Goal: Task Accomplishment & Management: Manage account settings

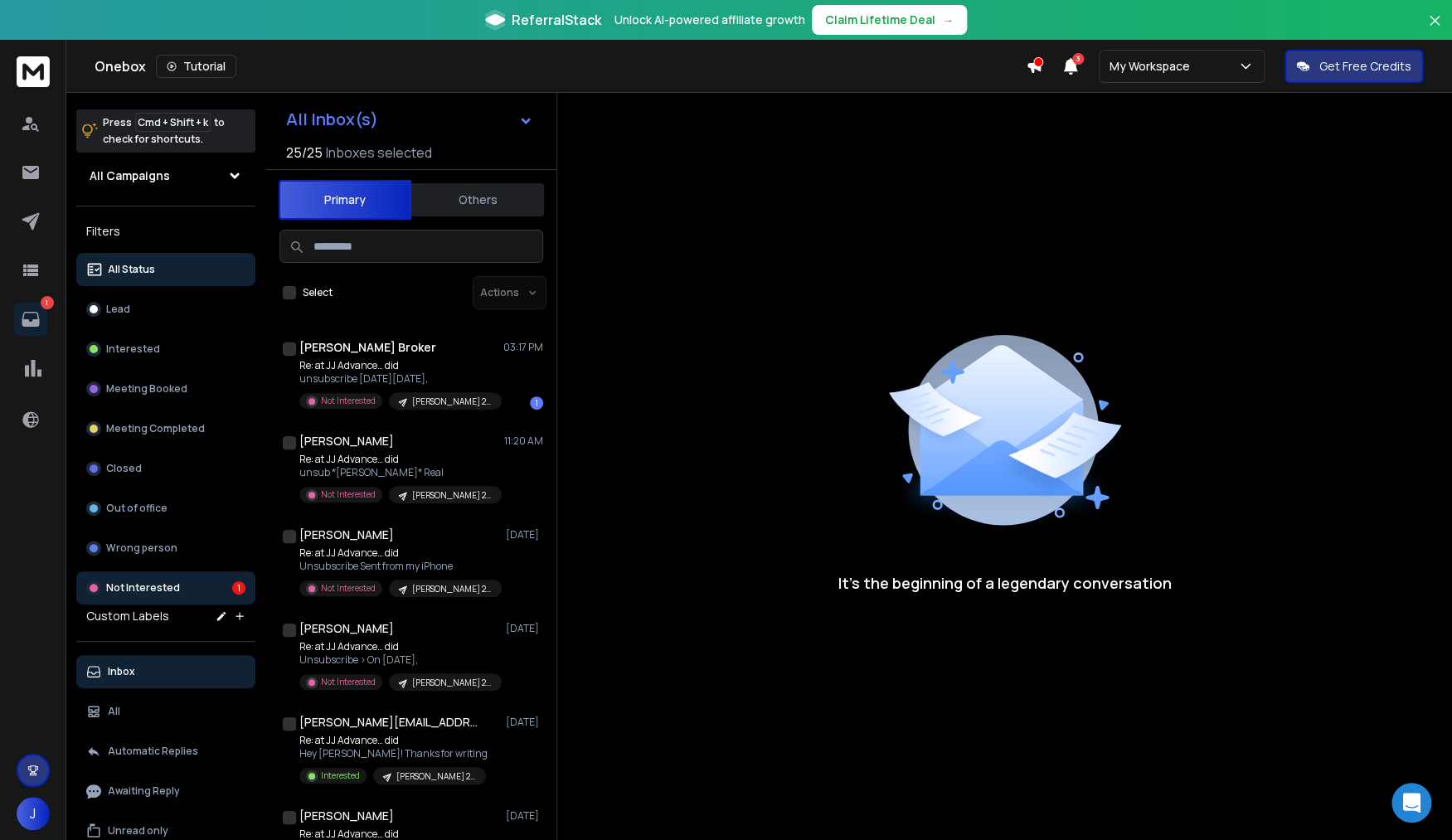
click at [130, 582] on p "Not Interested" at bounding box center [143, 587] width 74 height 13
click at [27, 321] on icon at bounding box center [31, 319] width 18 height 15
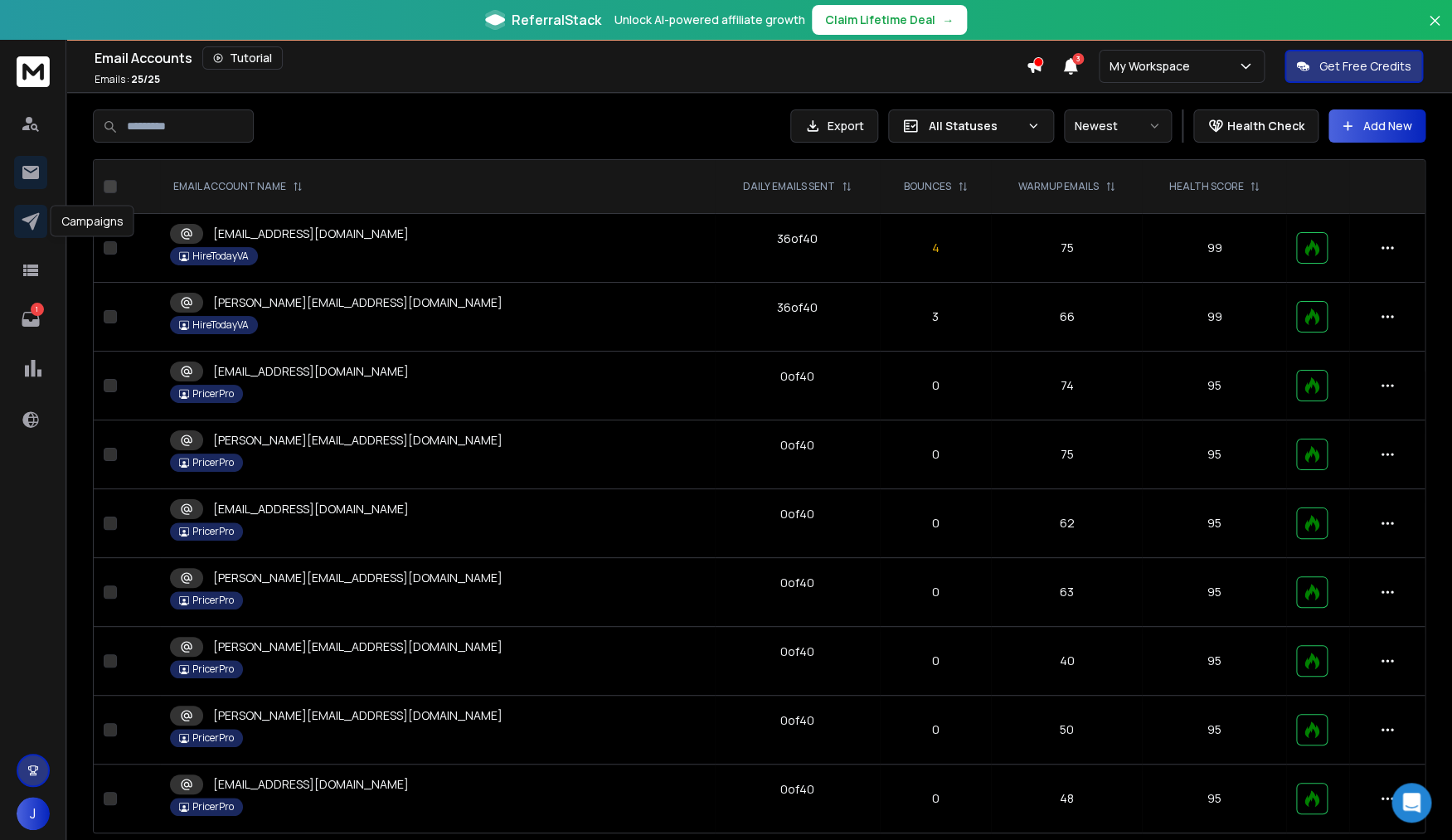
click at [32, 225] on icon at bounding box center [31, 221] width 18 height 18
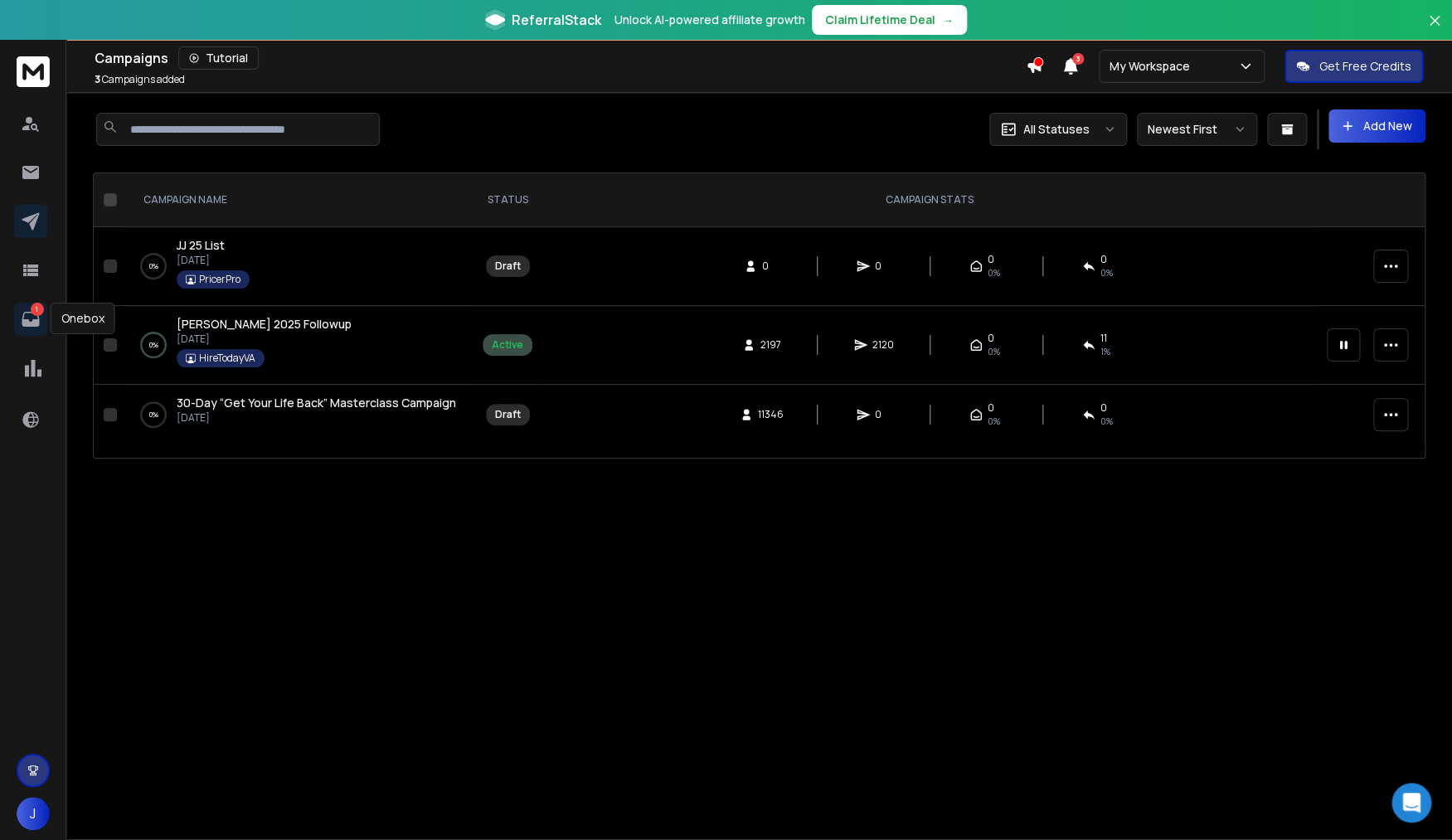
click at [27, 322] on icon at bounding box center [31, 319] width 18 height 15
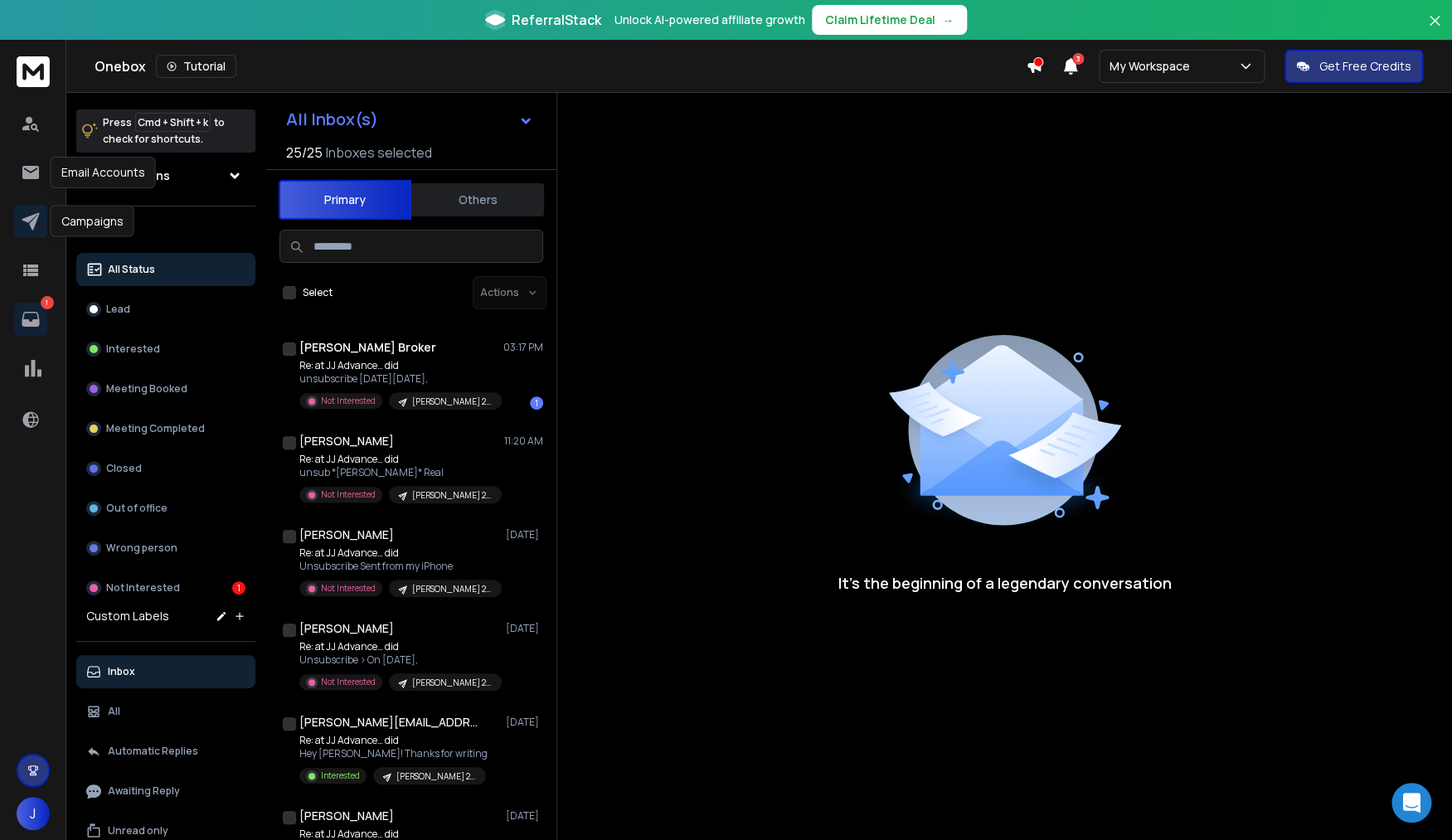
click at [27, 221] on icon at bounding box center [31, 221] width 18 height 18
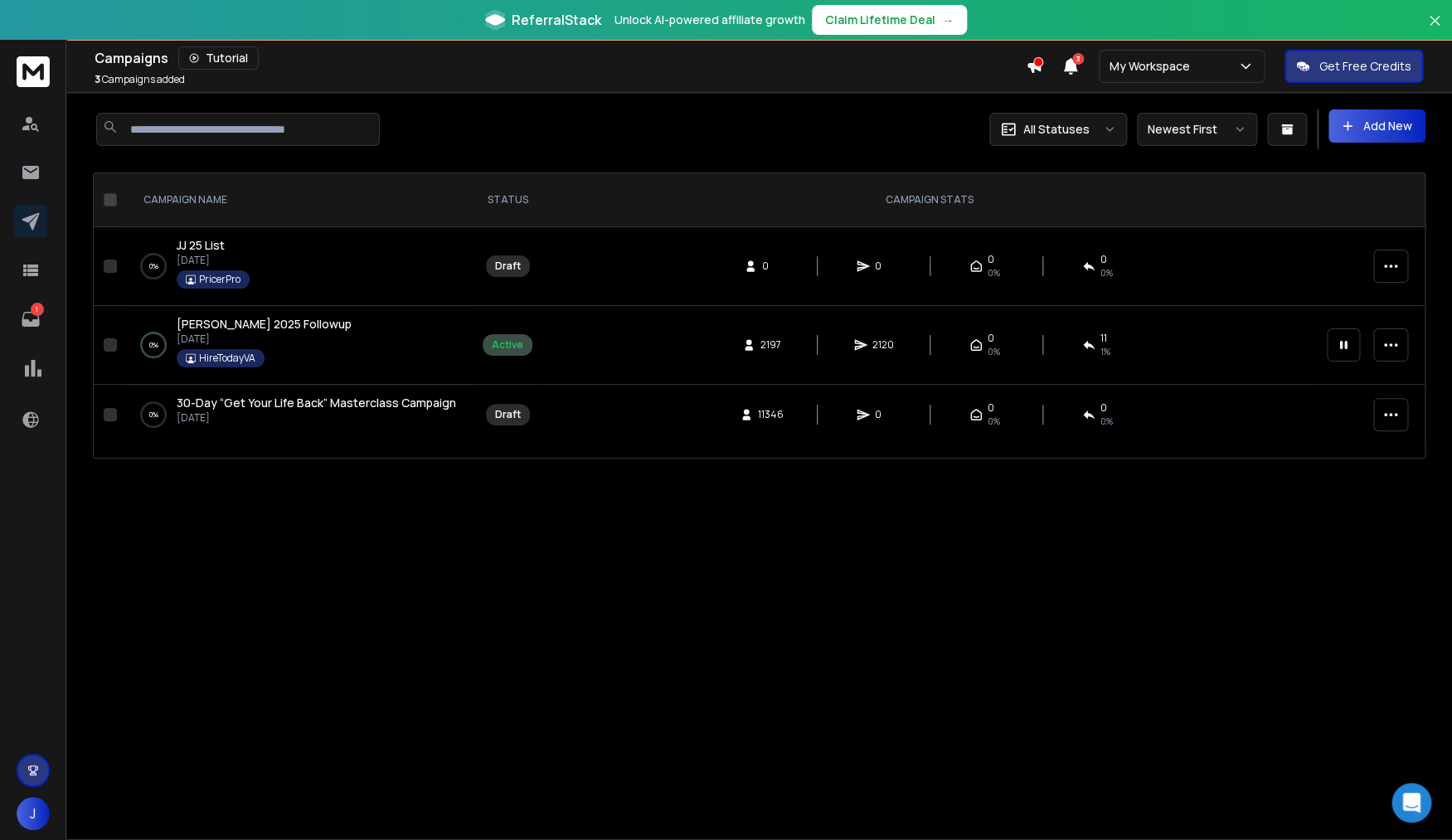
click at [209, 324] on span "[PERSON_NAME] 2025 Followup" at bounding box center [264, 323] width 175 height 16
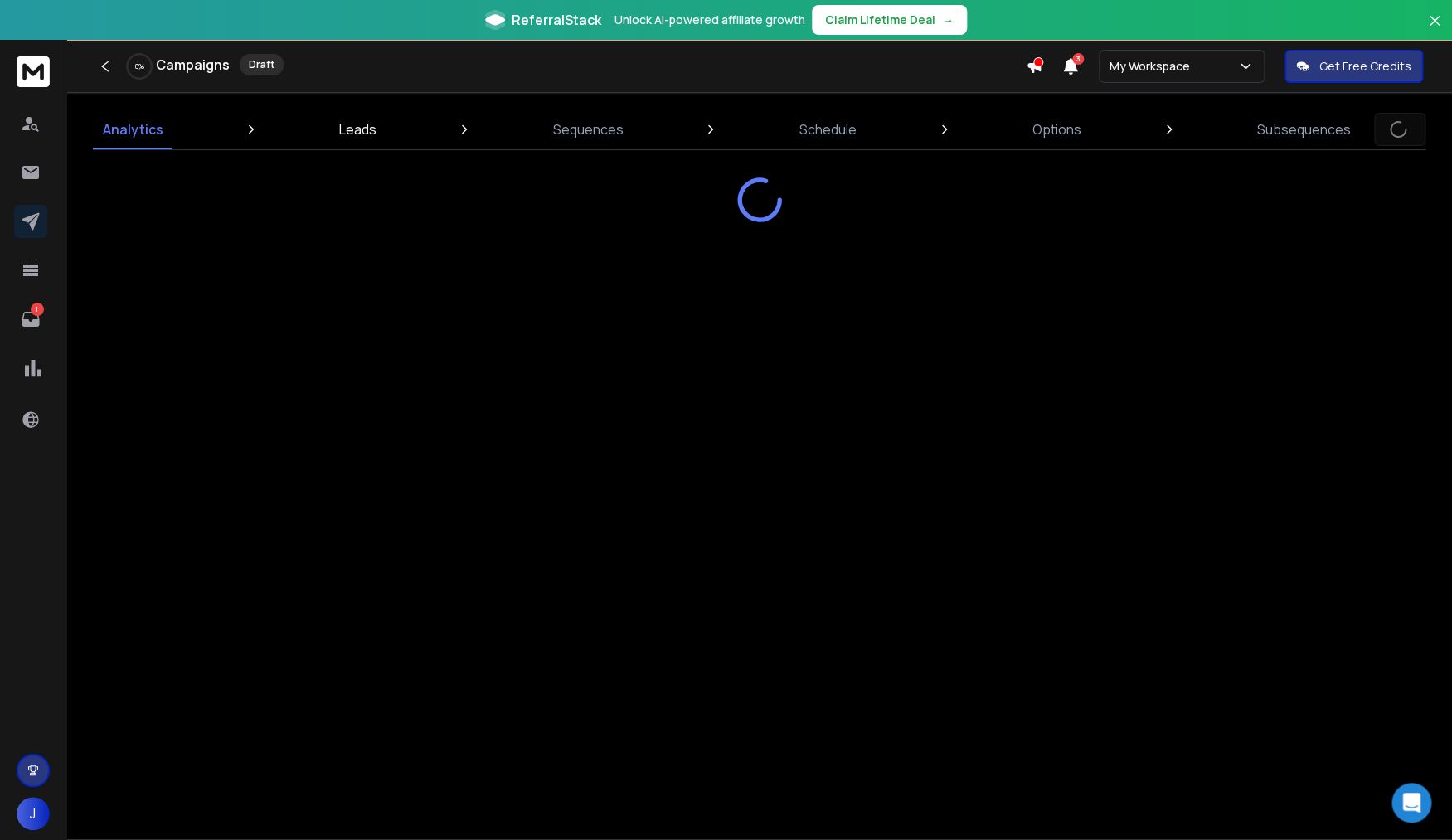
click at [356, 135] on p "Leads" at bounding box center [358, 129] width 37 height 20
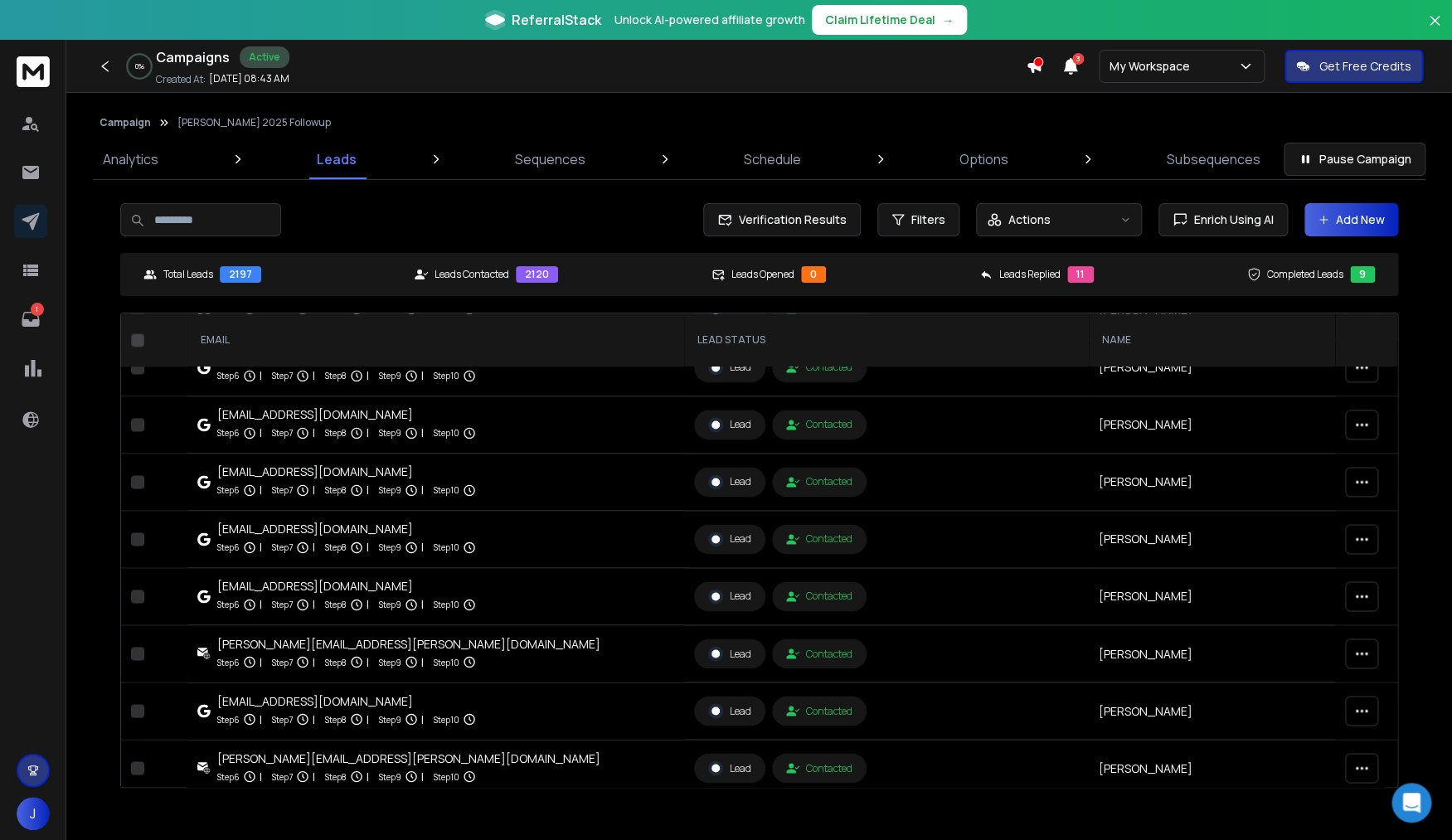
scroll to position [4039, 0]
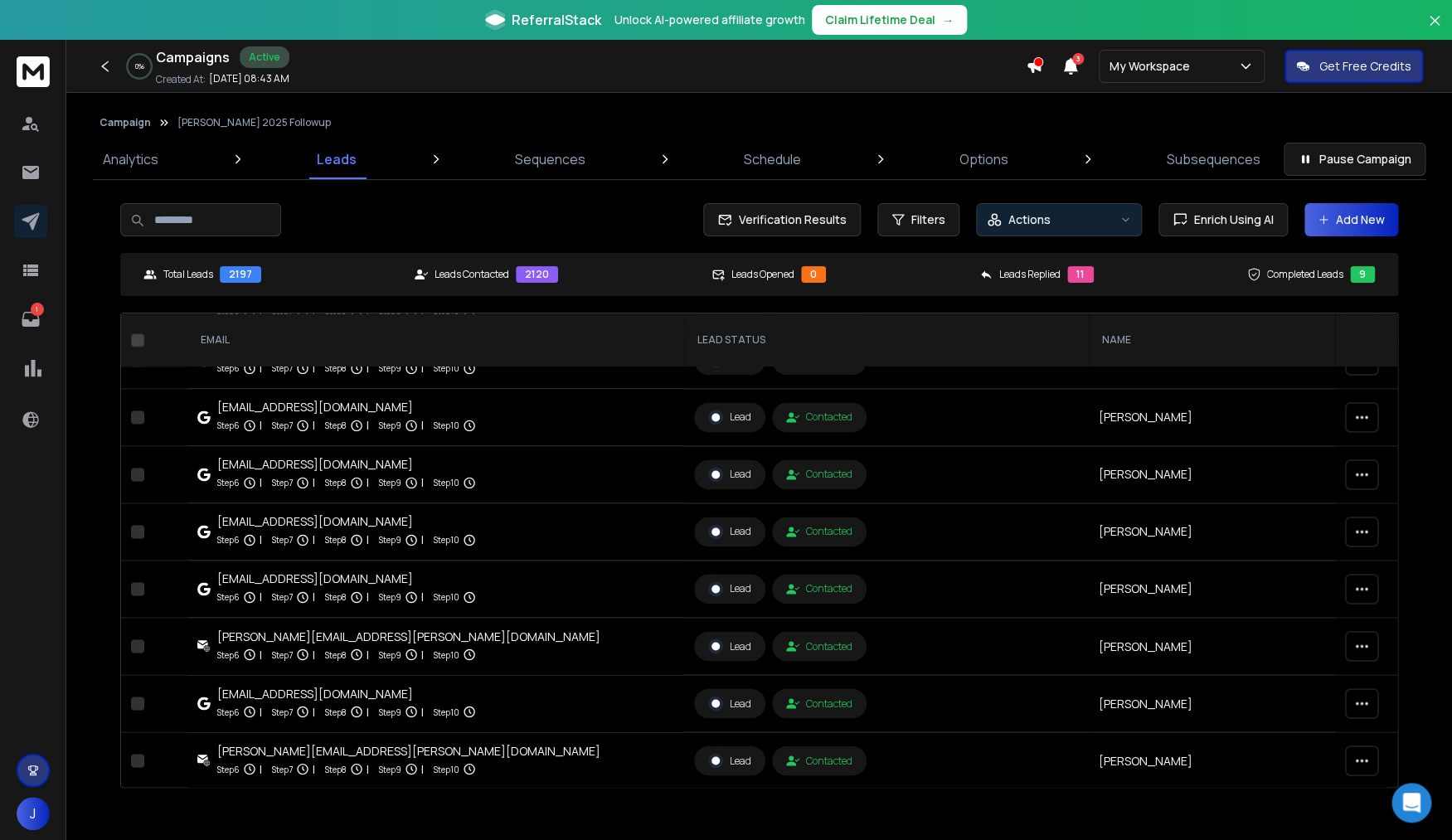
click at [1062, 227] on div "Actions" at bounding box center [1049, 220] width 126 height 17
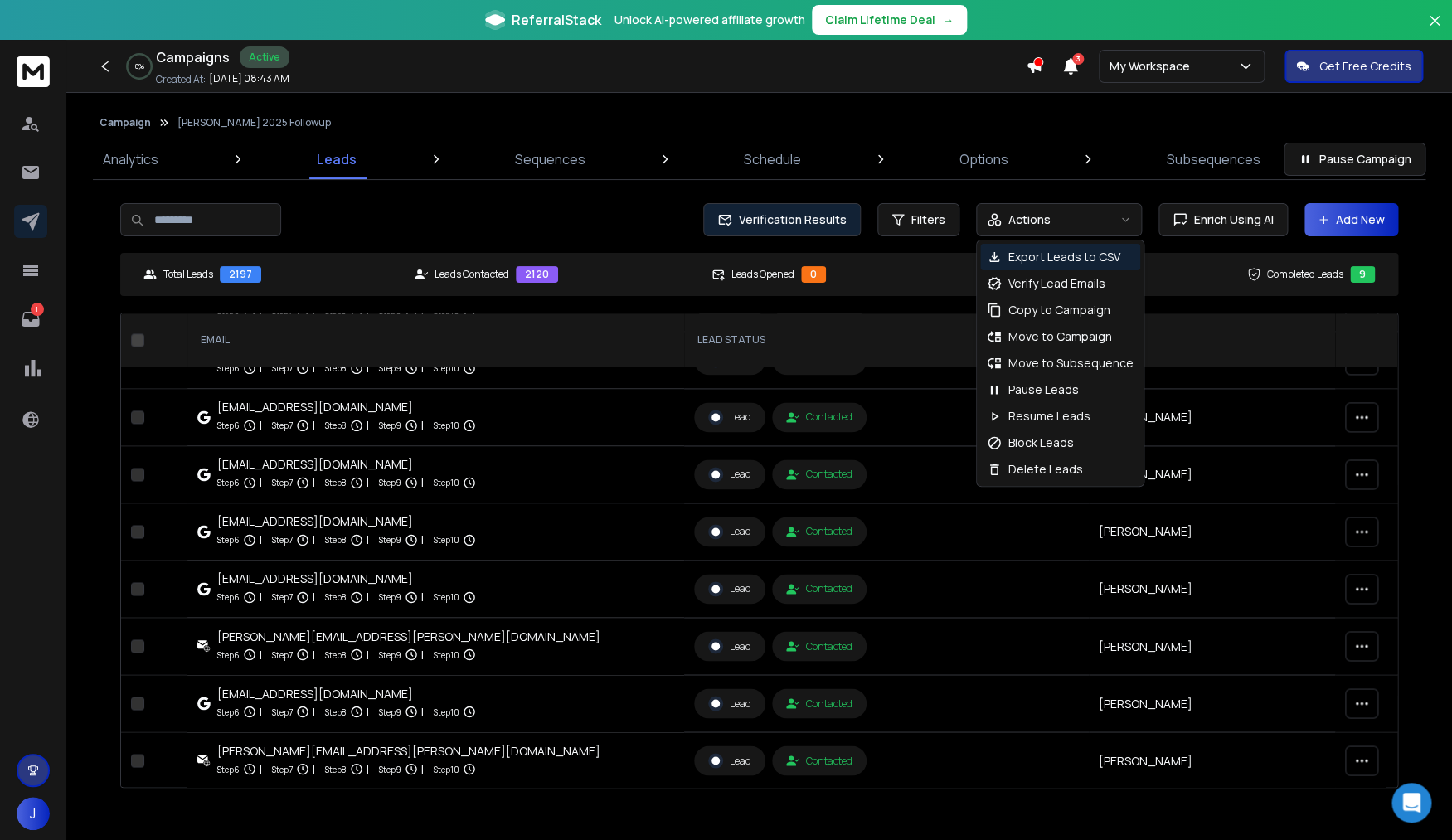
click at [830, 228] on span "Verification Results" at bounding box center [789, 220] width 114 height 17
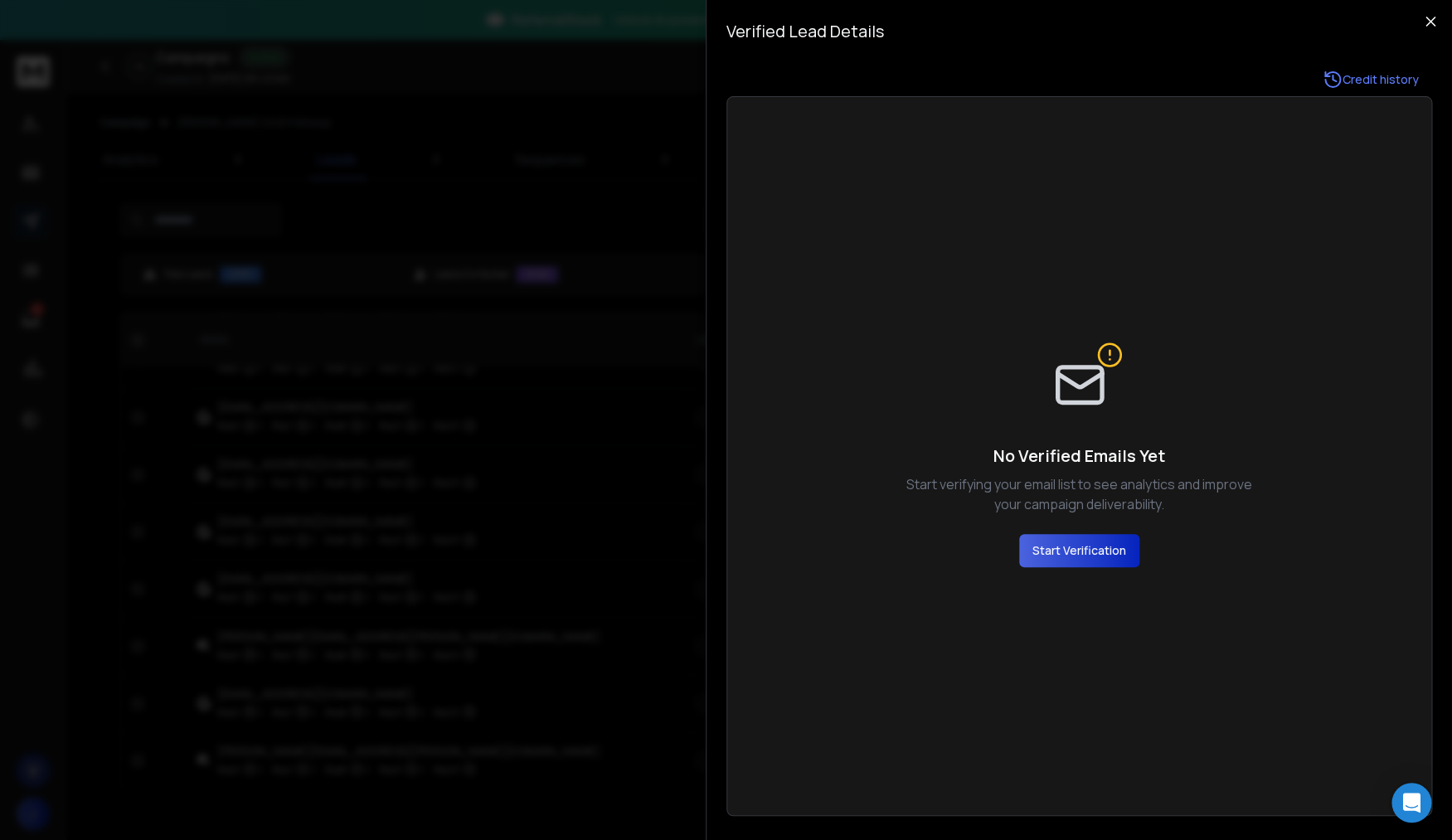
click at [1435, 25] on icon "button" at bounding box center [1430, 21] width 17 height 17
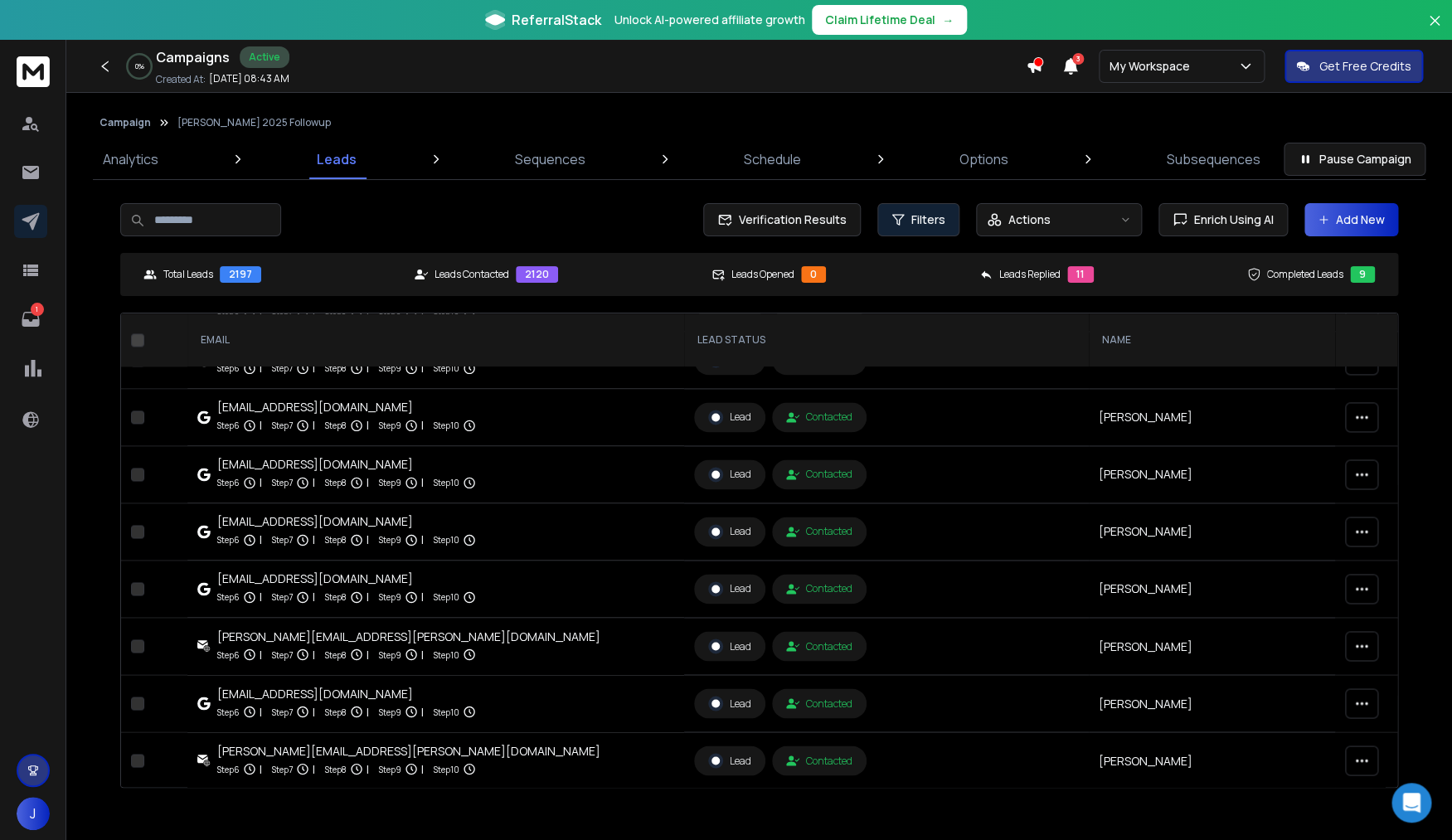
click at [927, 221] on span "Filters" at bounding box center [928, 220] width 34 height 17
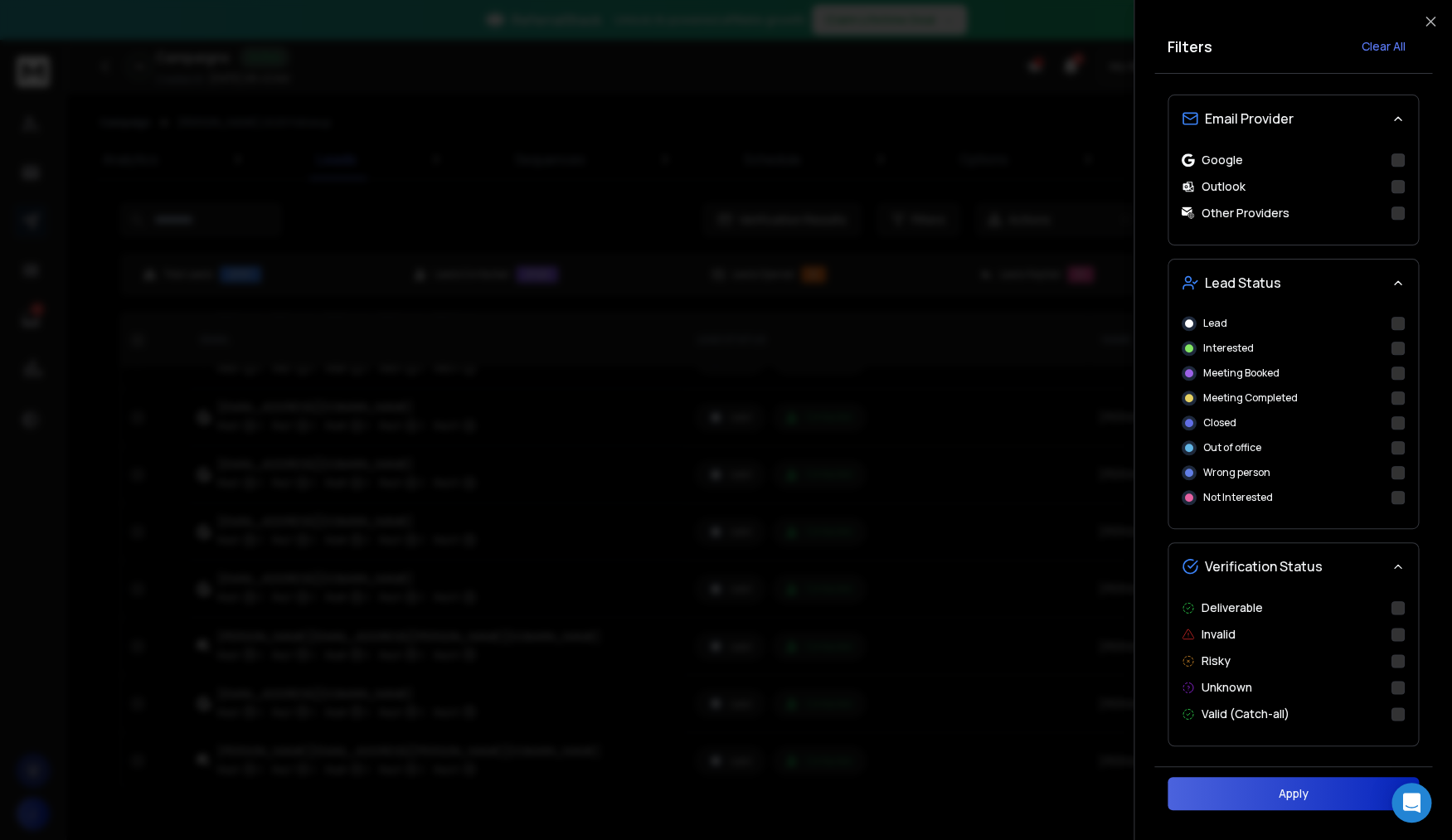
scroll to position [0, 0]
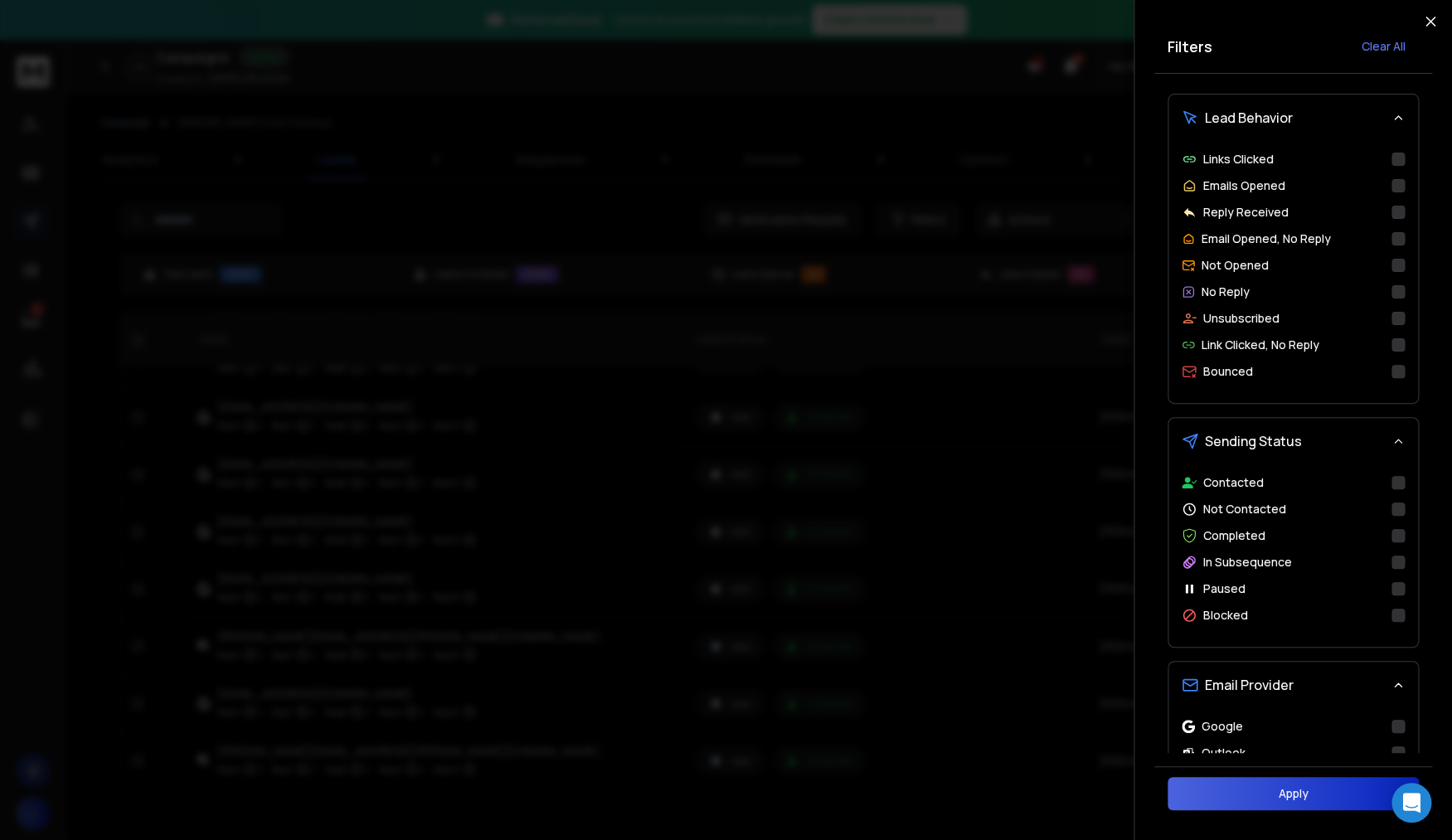
click at [1434, 18] on icon "button" at bounding box center [1430, 21] width 8 height 8
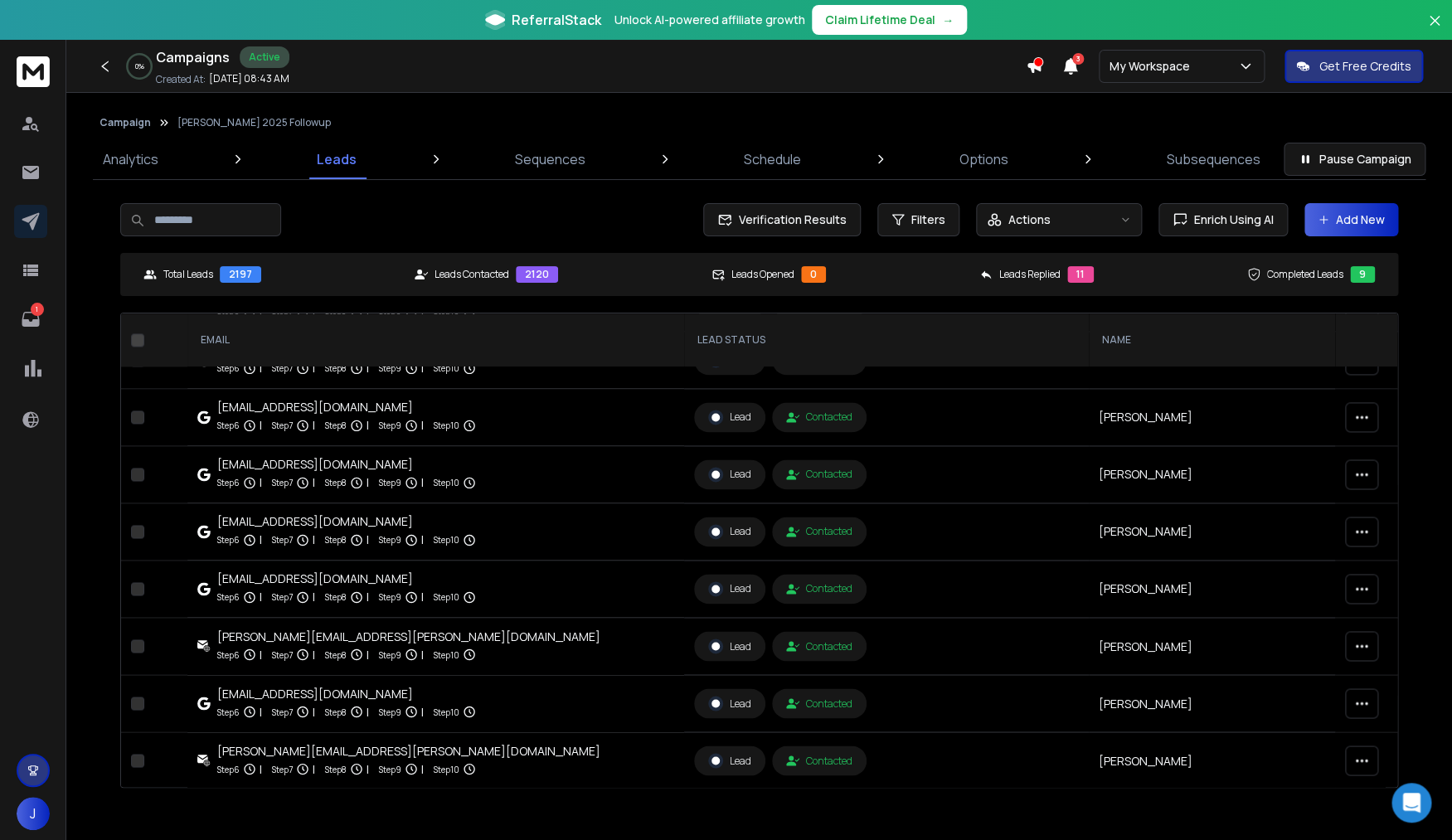
click at [1366, 273] on div "9" at bounding box center [1362, 274] width 25 height 17
click at [1077, 69] on icon at bounding box center [1070, 65] width 15 height 17
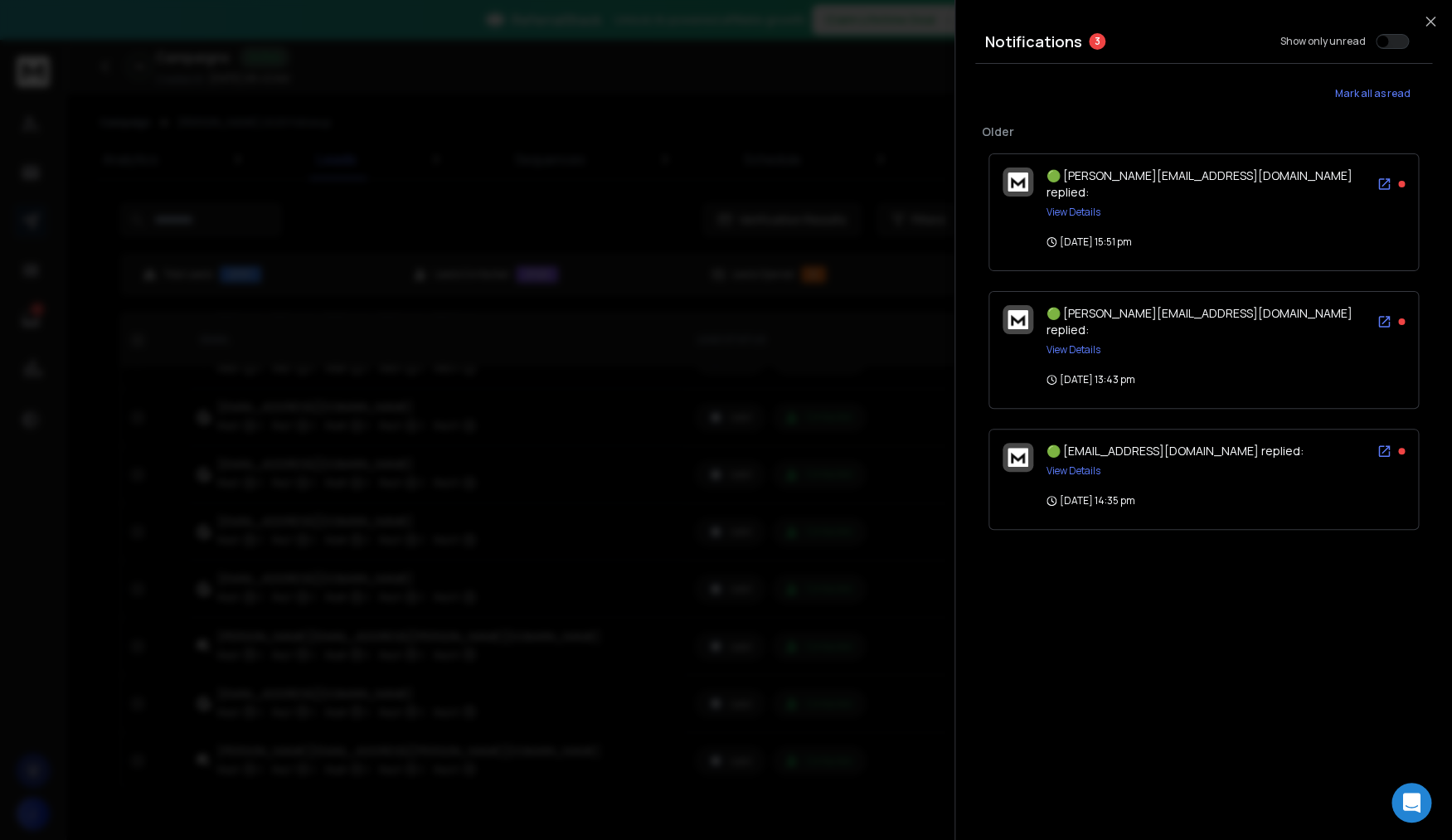
click at [883, 99] on body "ReferralStack Unlock AI-powered affiliate growth Lifetime Deals available! Clai…" at bounding box center [726, 420] width 1452 height 840
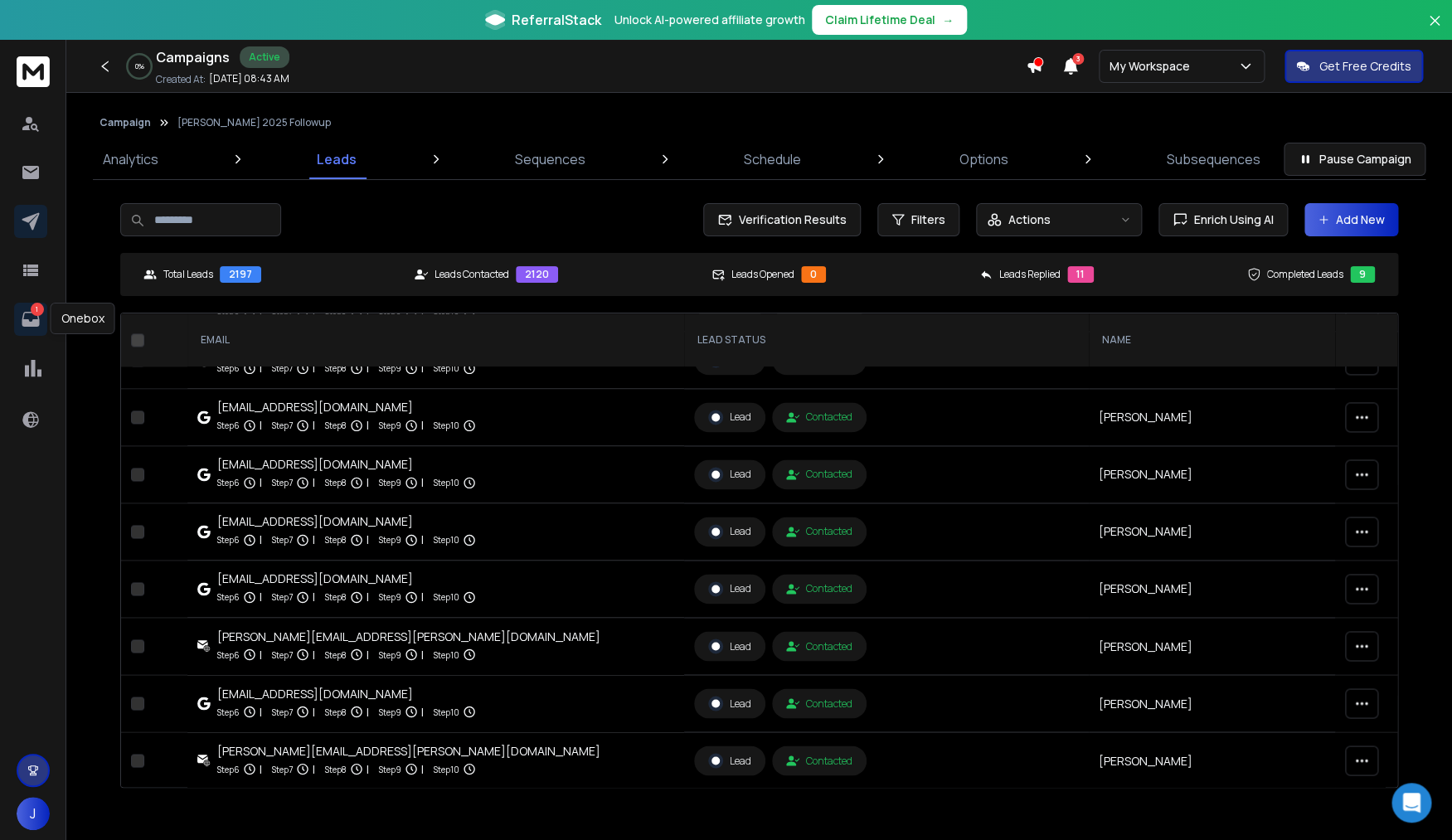
click at [35, 315] on p "1" at bounding box center [37, 308] width 13 height 13
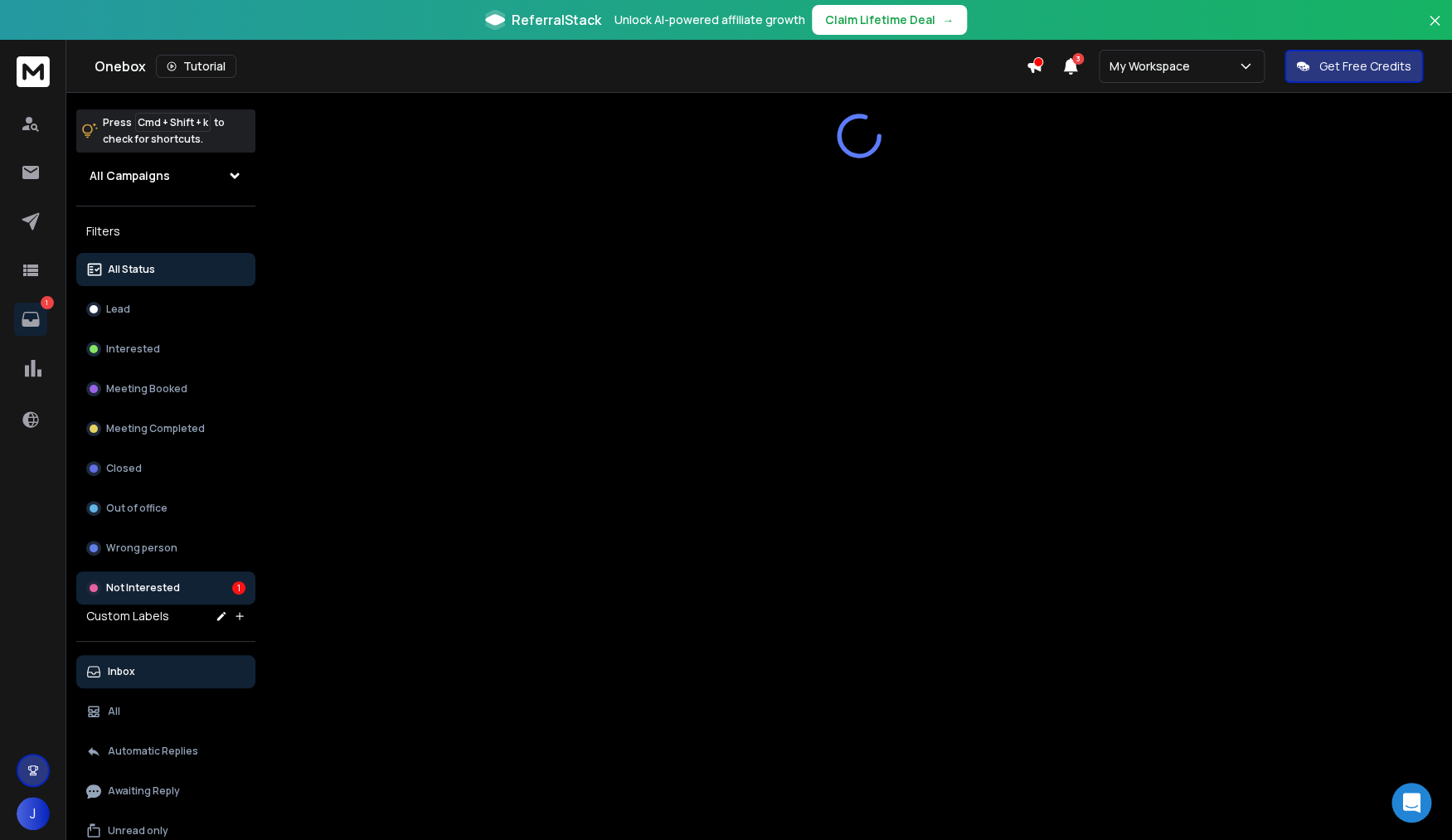
click at [133, 593] on p "Not Interested" at bounding box center [143, 587] width 74 height 13
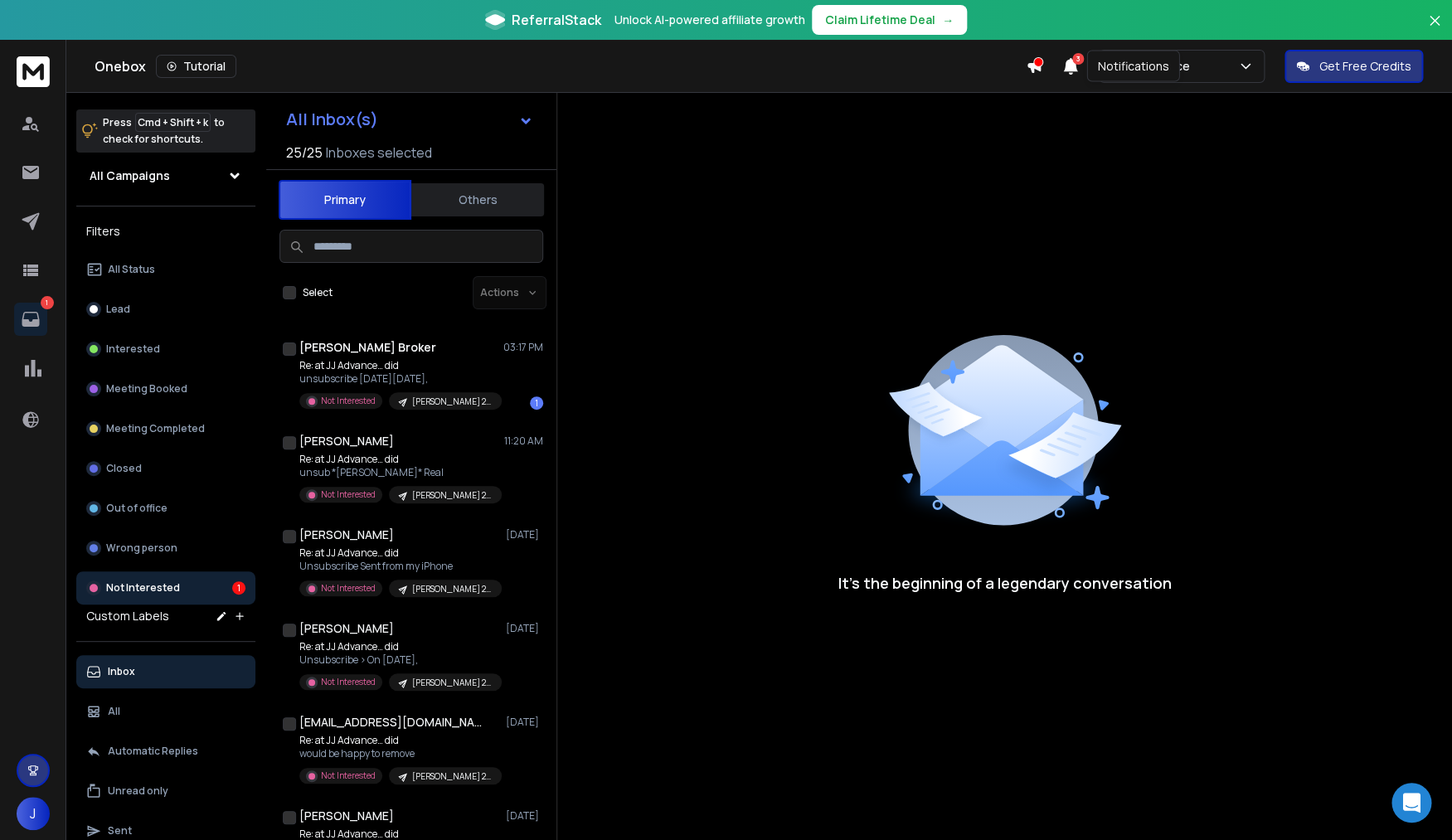
click at [1081, 63] on span "3" at bounding box center [1078, 58] width 11 height 11
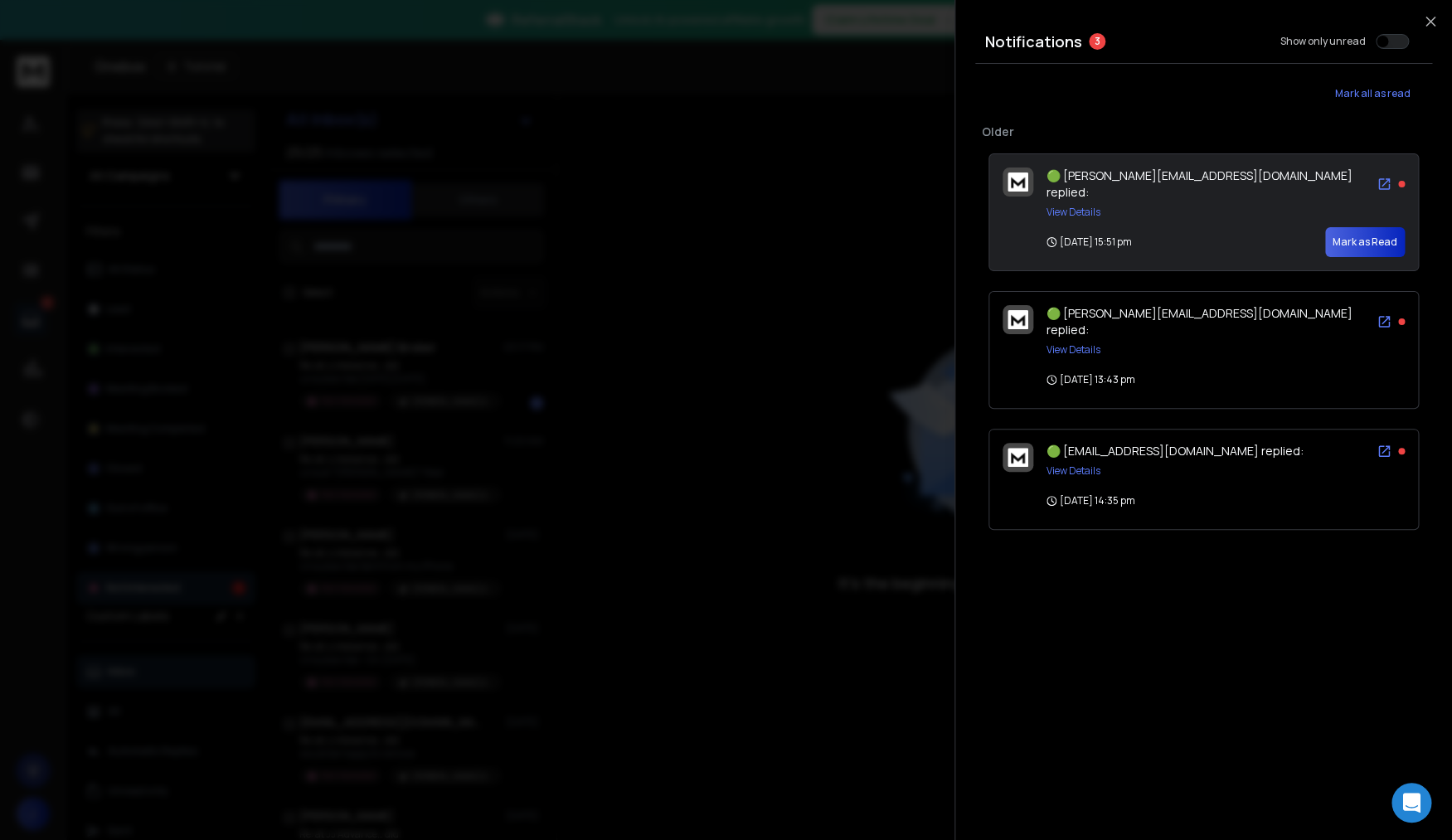
click at [1372, 227] on button "Mark as Read" at bounding box center [1365, 242] width 80 height 30
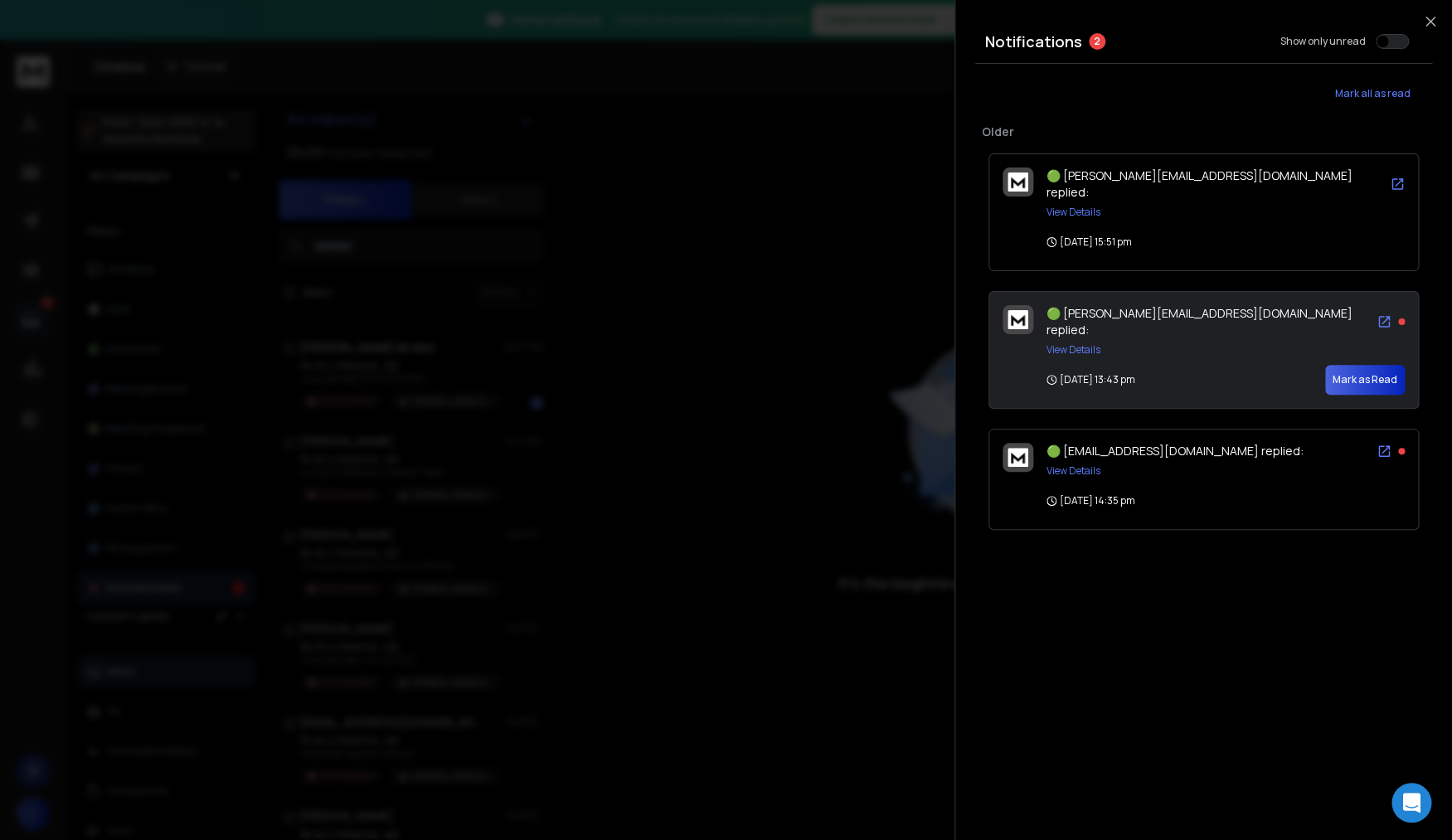
click at [1348, 365] on button "Mark as Read" at bounding box center [1365, 380] width 80 height 30
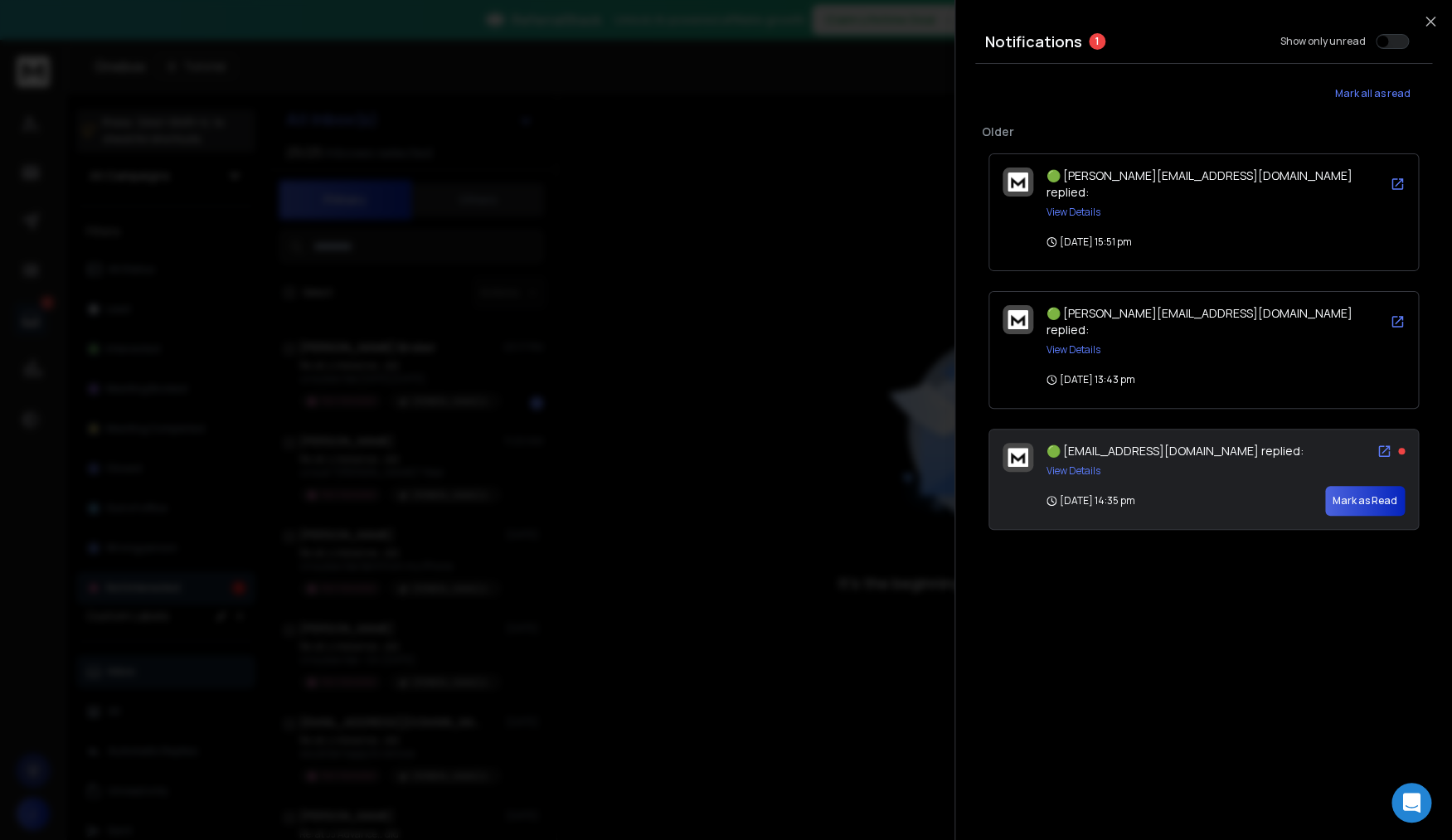
click at [1347, 486] on button "Mark as Read" at bounding box center [1365, 501] width 80 height 30
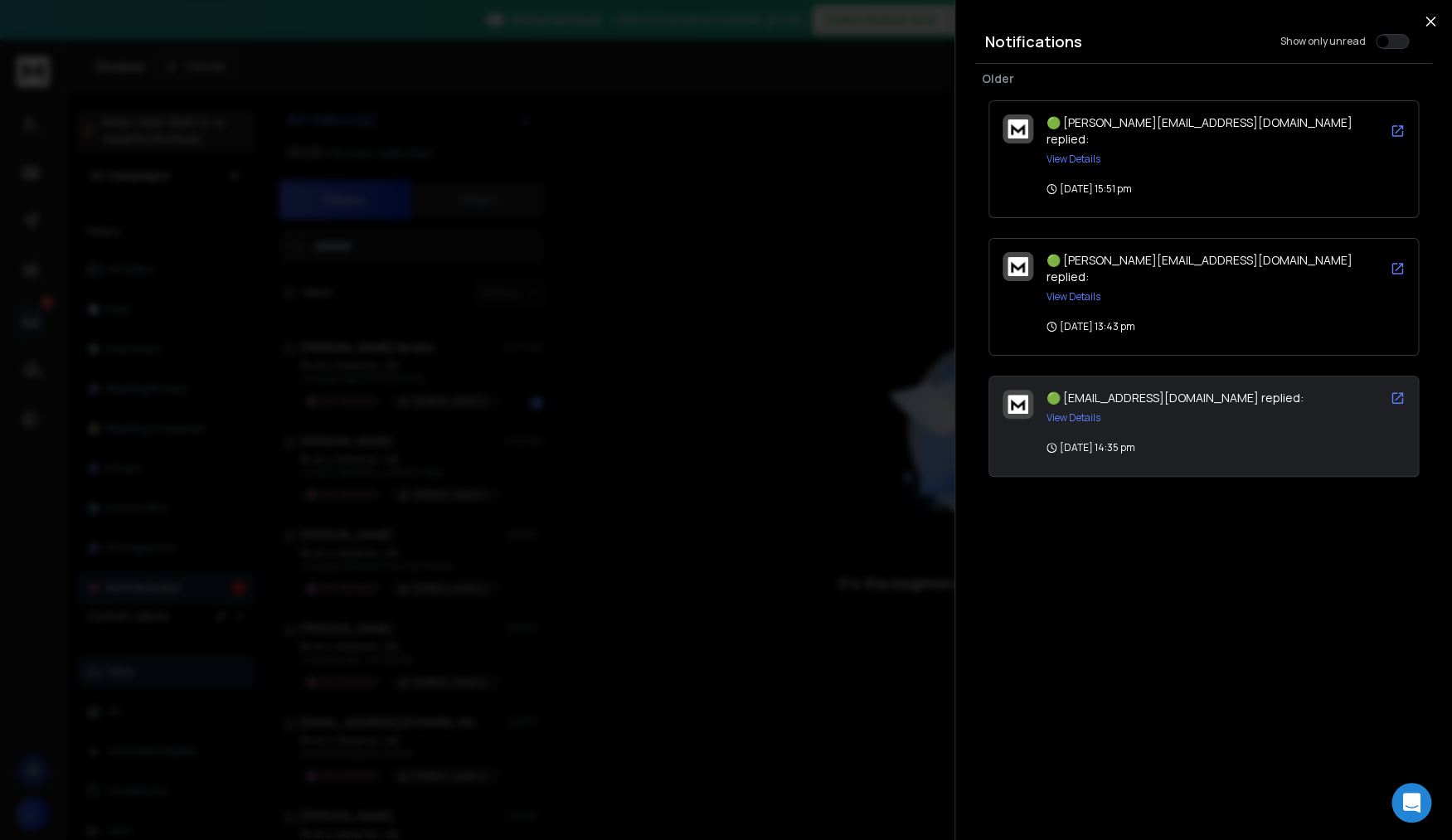
click at [1434, 20] on icon "button" at bounding box center [1430, 21] width 17 height 17
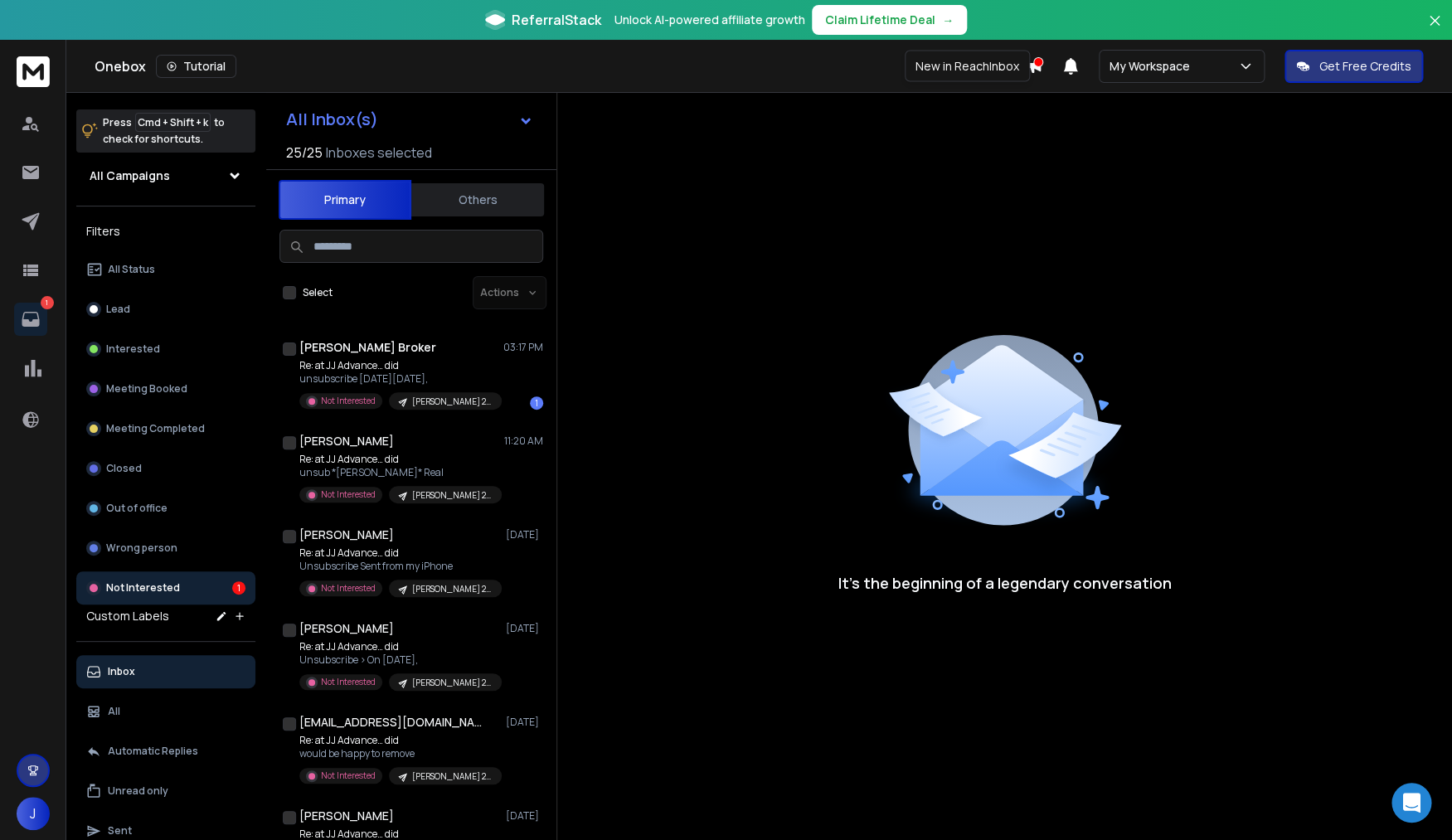
click at [1032, 67] on icon at bounding box center [1034, 66] width 17 height 17
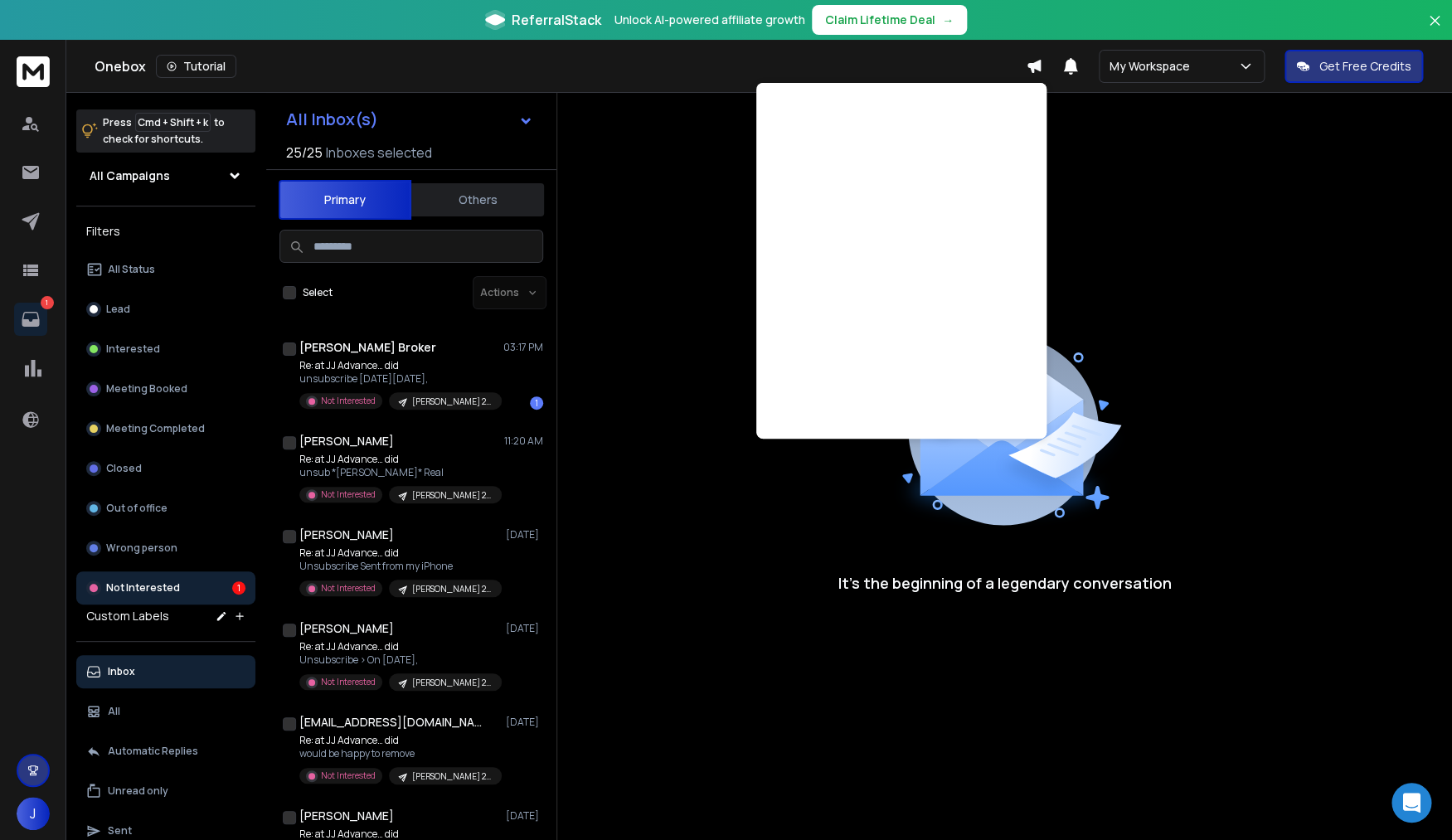
click at [637, 148] on div "It’s the beginning of a legendary conversation" at bounding box center [1005, 450] width 895 height 713
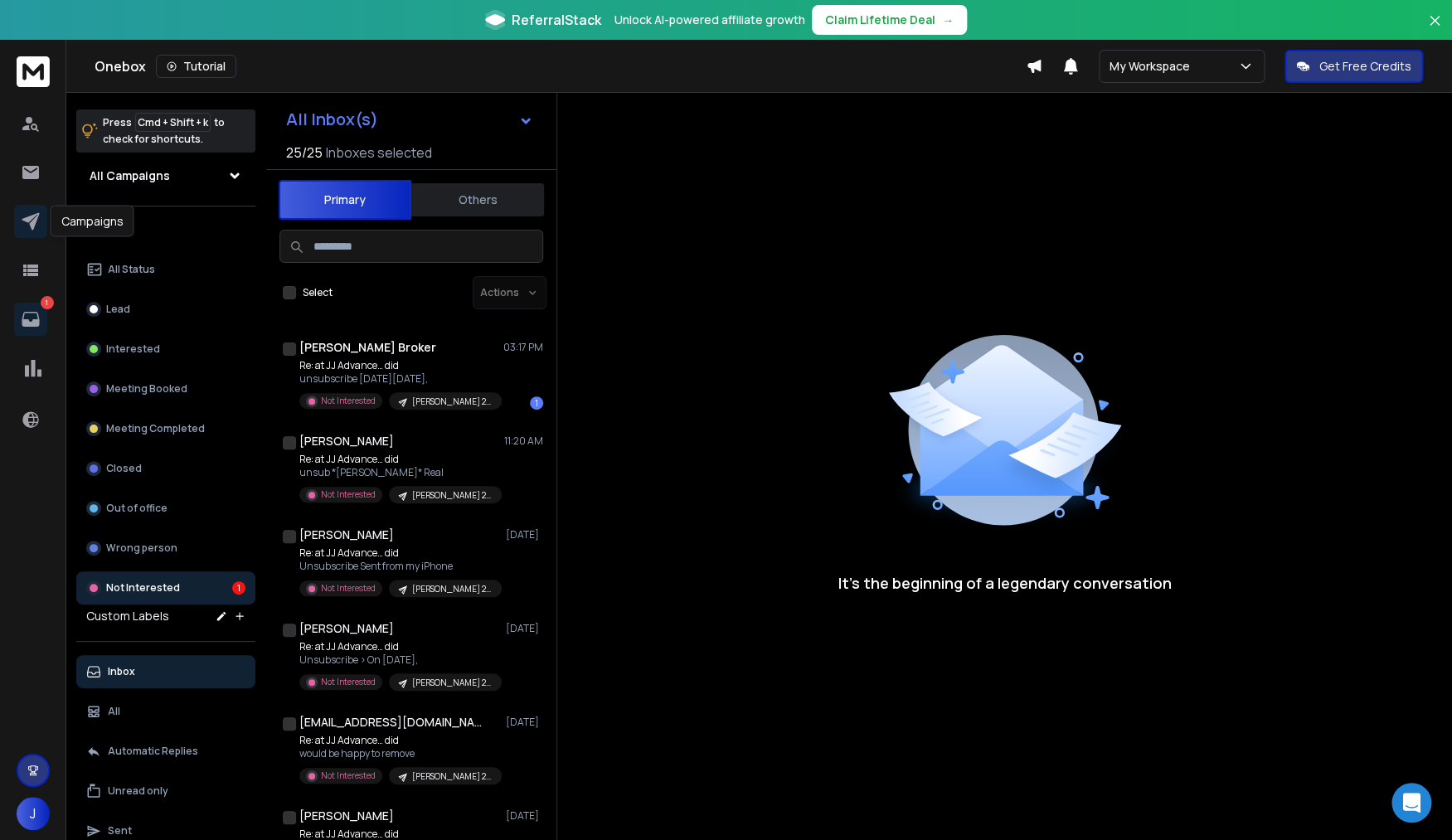
click at [36, 215] on icon at bounding box center [31, 221] width 20 height 20
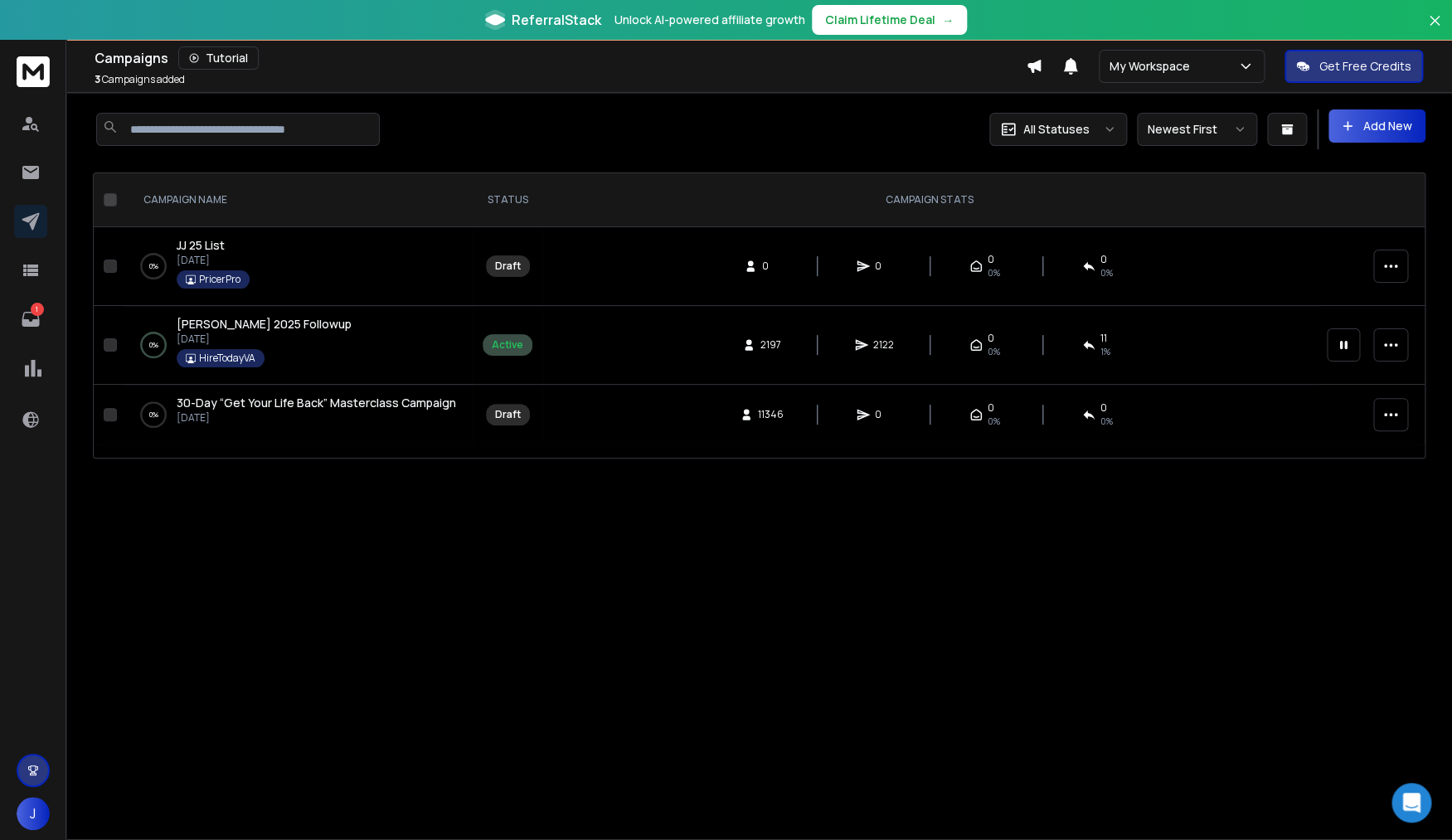
click at [1388, 342] on icon "button" at bounding box center [1390, 344] width 17 height 17
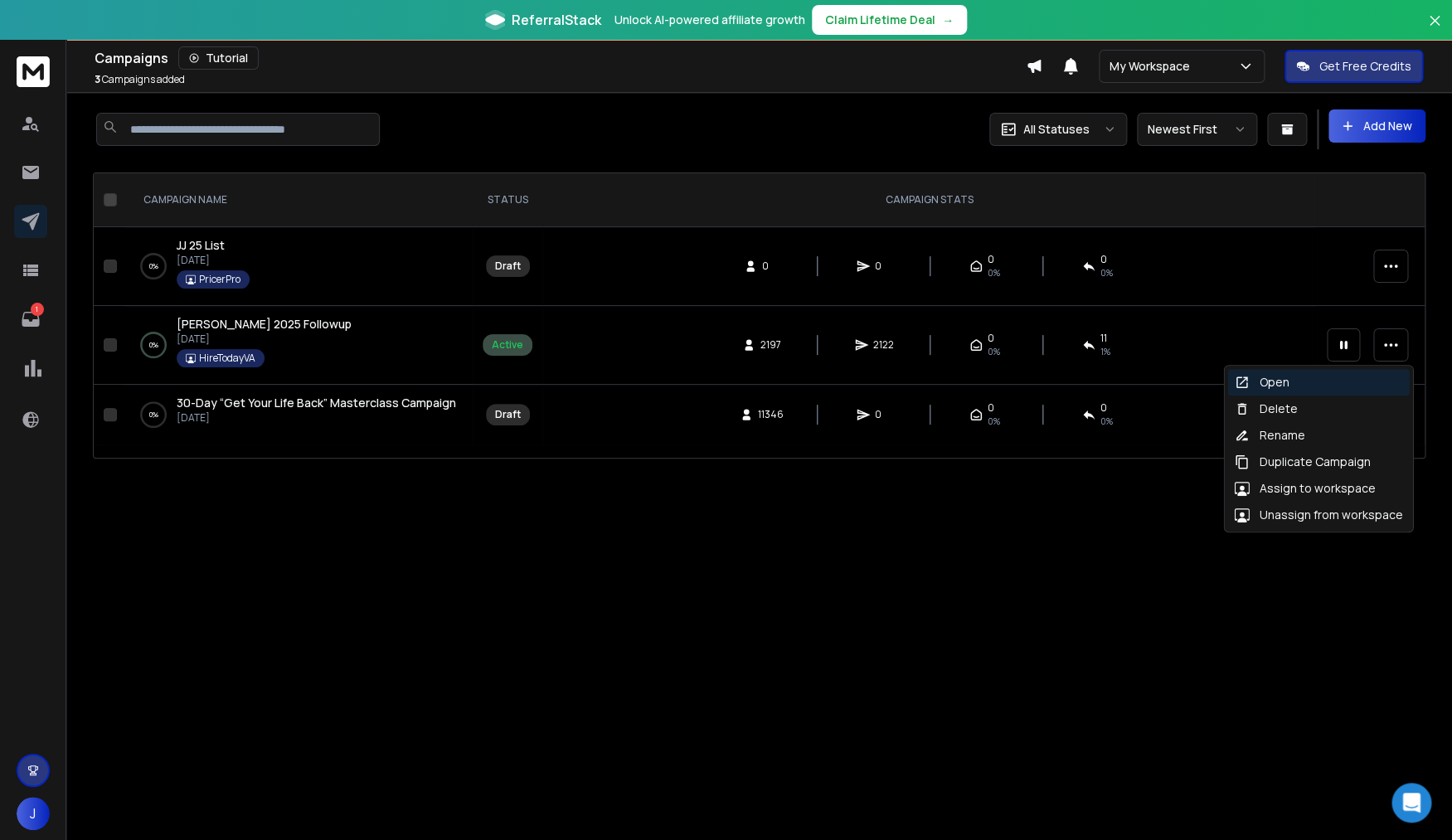
click at [287, 327] on span "[PERSON_NAME] 2025 Followup" at bounding box center [264, 323] width 175 height 16
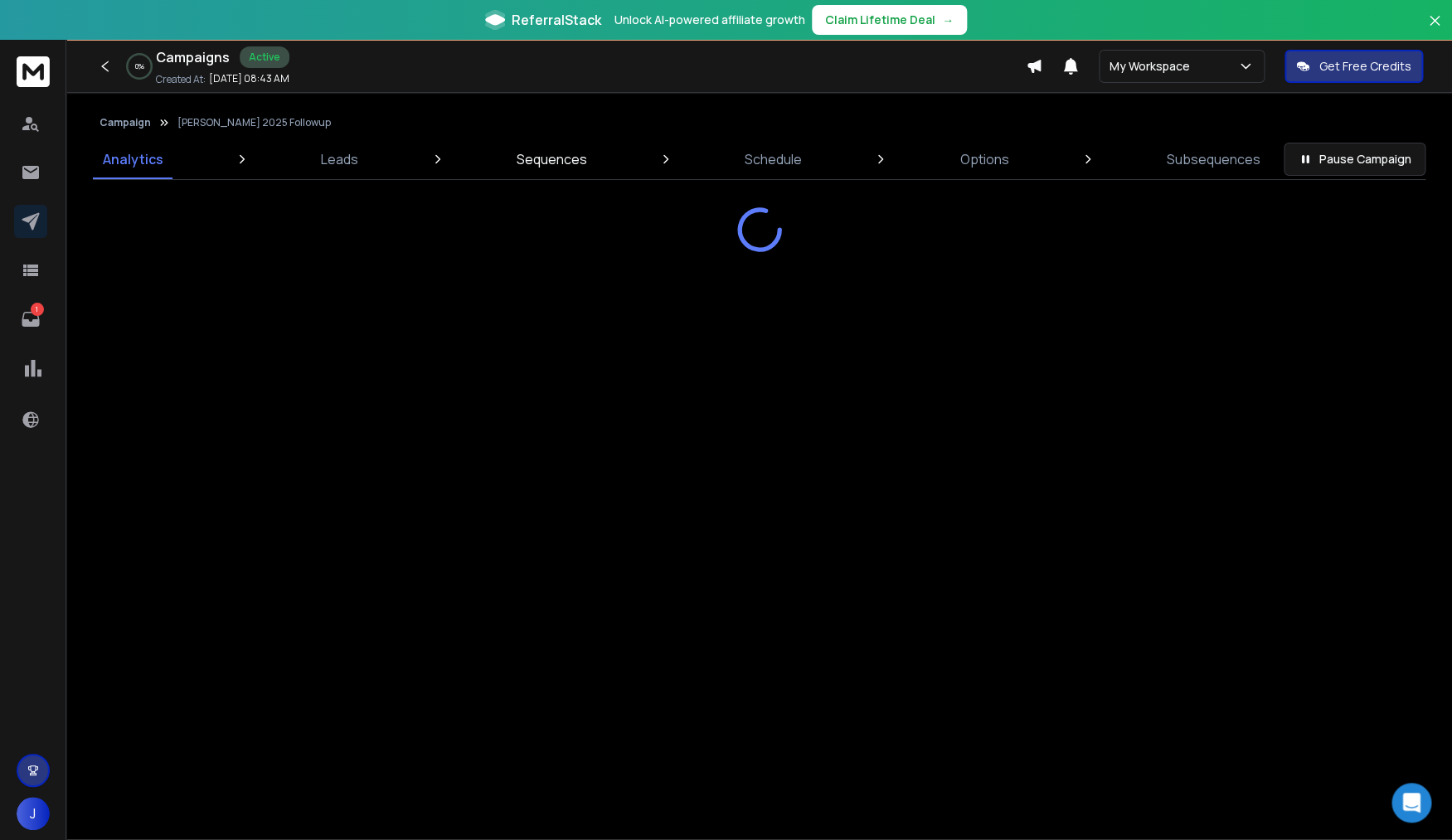
click at [569, 156] on p "Sequences" at bounding box center [552, 159] width 70 height 20
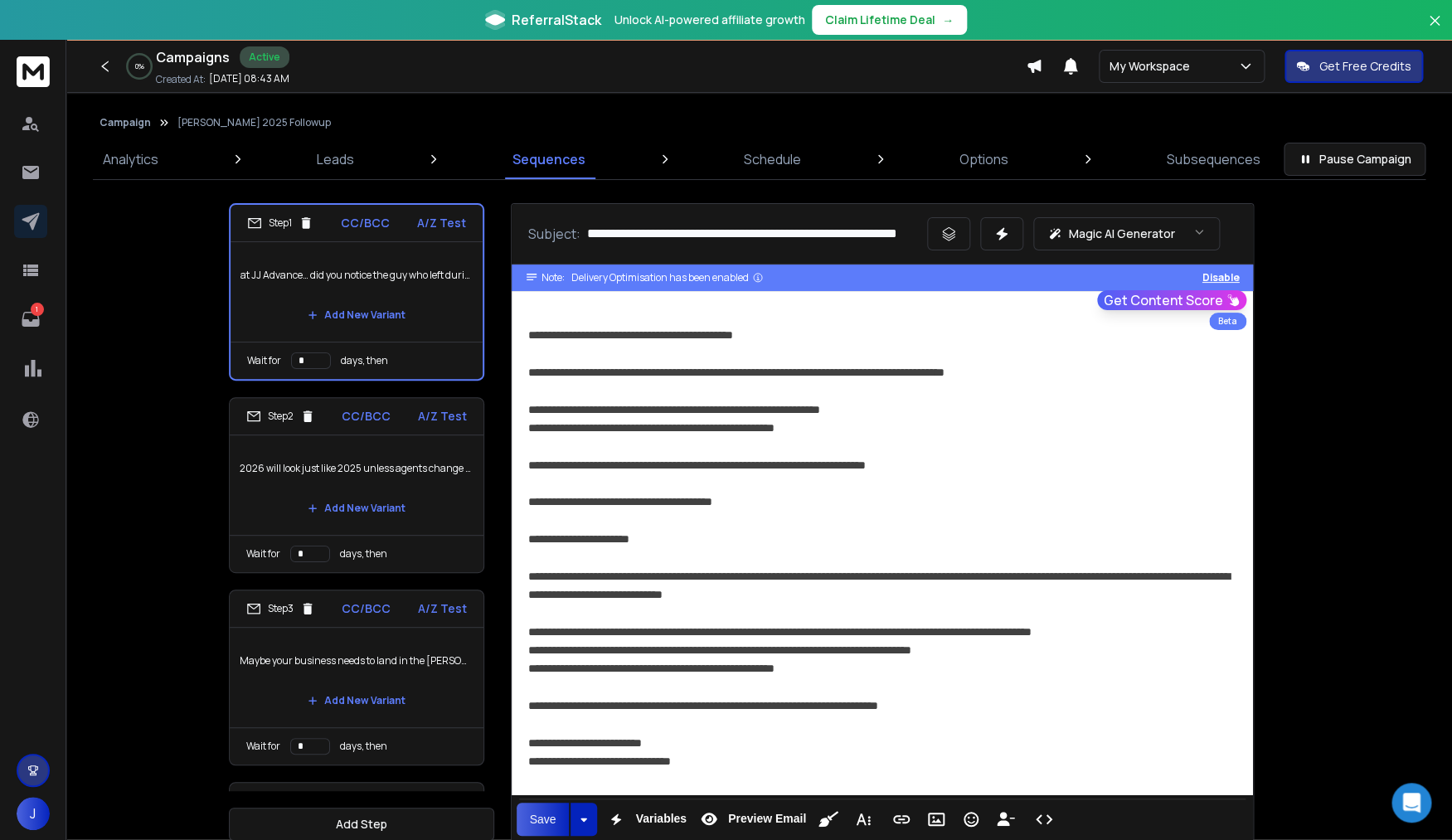
drag, startPoint x: 311, startPoint y: 558, endPoint x: 278, endPoint y: 558, distance: 33.0
click at [290, 558] on input "*" at bounding box center [309, 554] width 40 height 17
type input "**********"
drag, startPoint x: 315, startPoint y: 358, endPoint x: 283, endPoint y: 361, distance: 32.1
click at [291, 361] on input "*" at bounding box center [310, 360] width 40 height 17
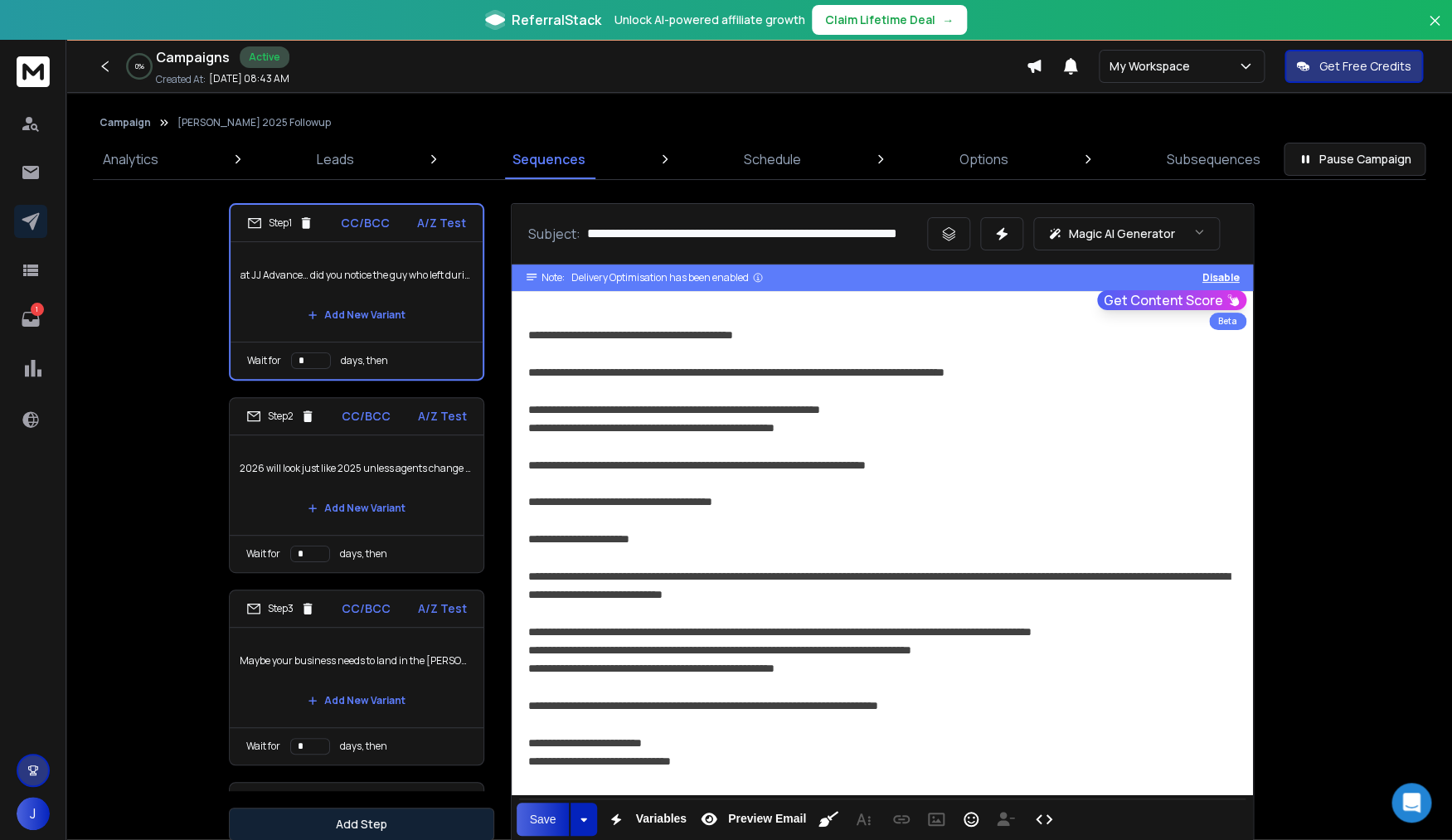
click at [364, 821] on button "Add Step" at bounding box center [361, 824] width 265 height 33
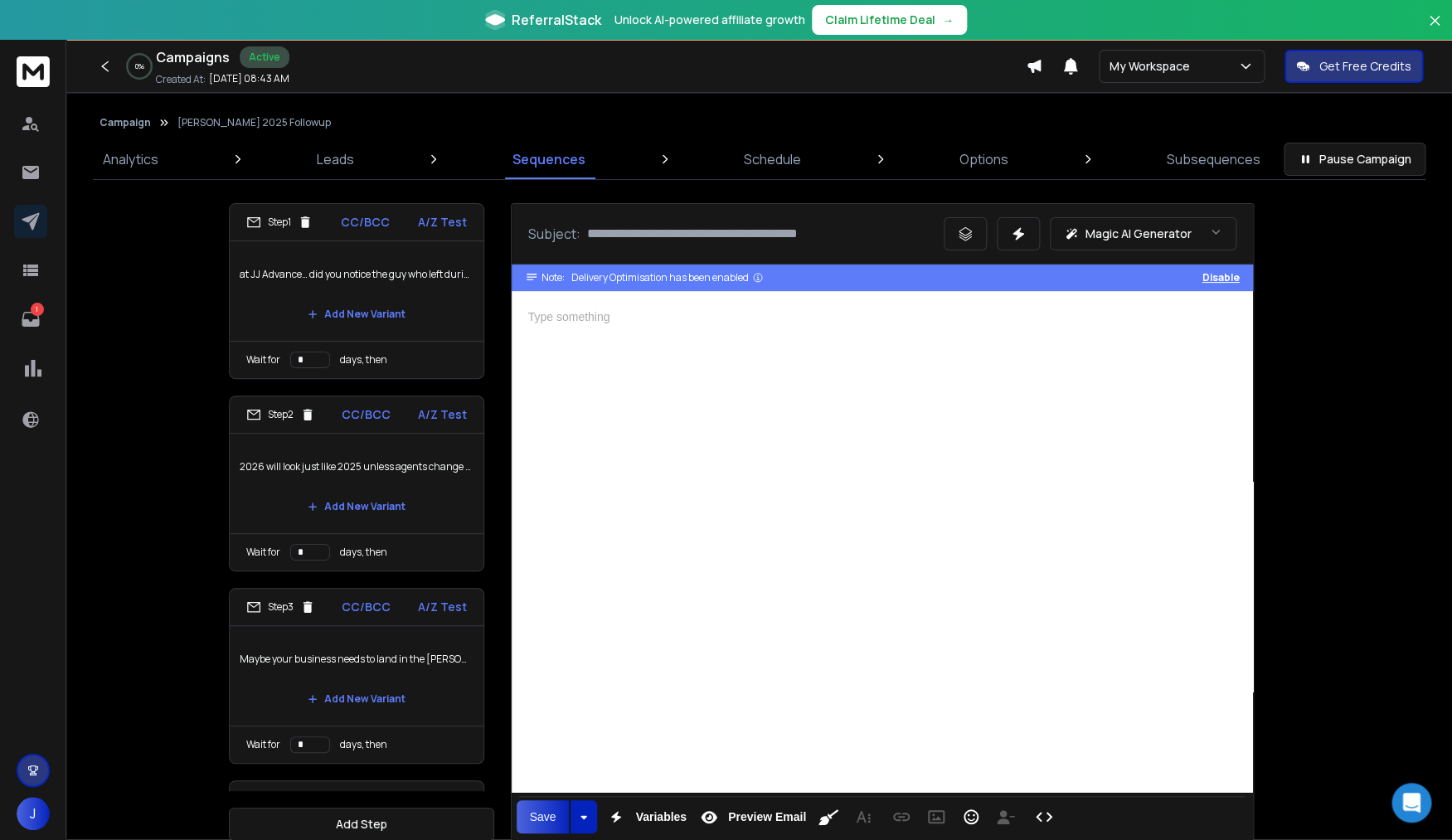
click at [637, 322] on div at bounding box center [882, 316] width 708 height 18
click at [649, 235] on input at bounding box center [757, 234] width 340 height 20
type input "*"
type input "*********"
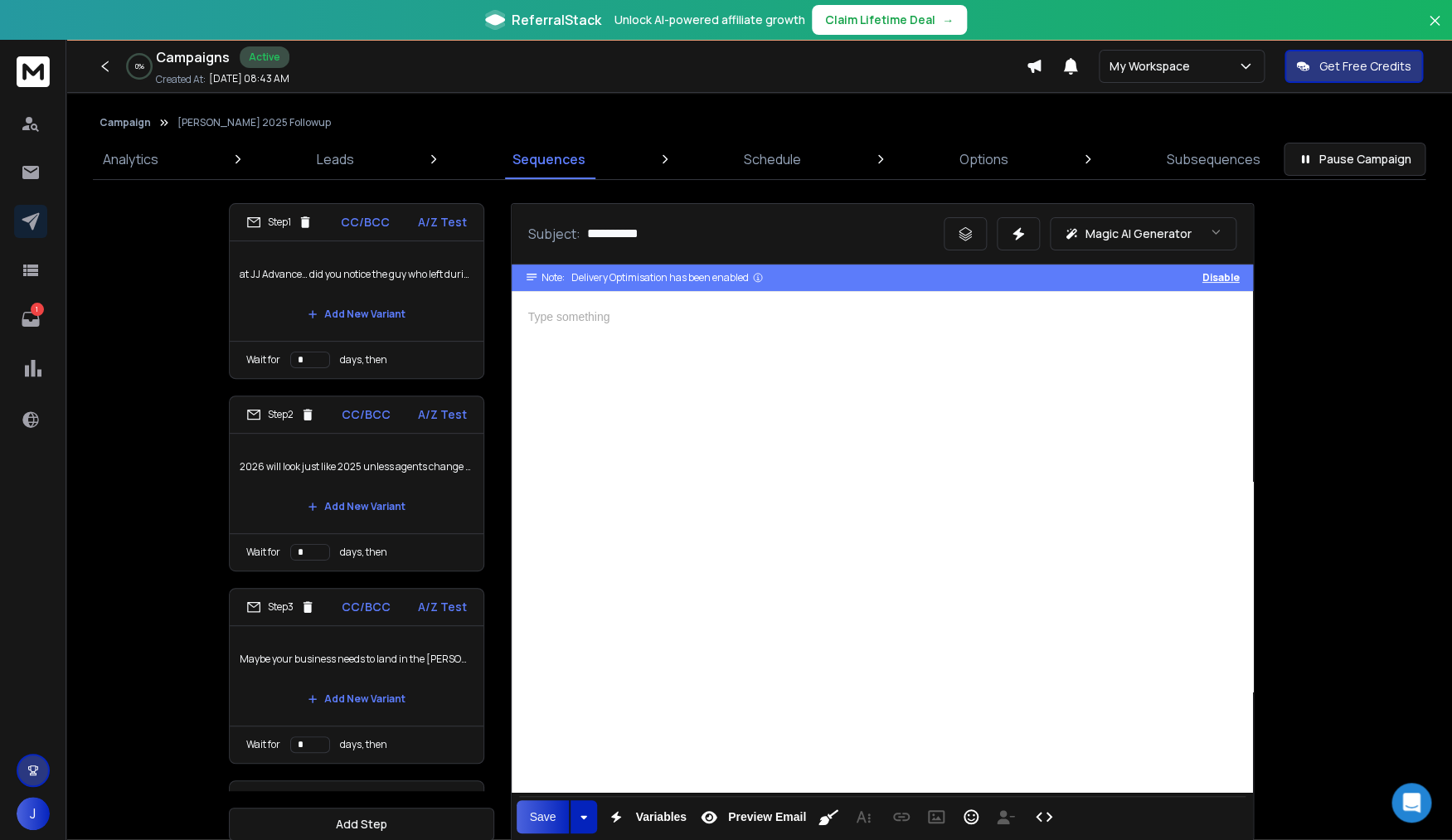
type input "**********"
type input "*"
click at [27, 315] on icon at bounding box center [31, 319] width 20 height 20
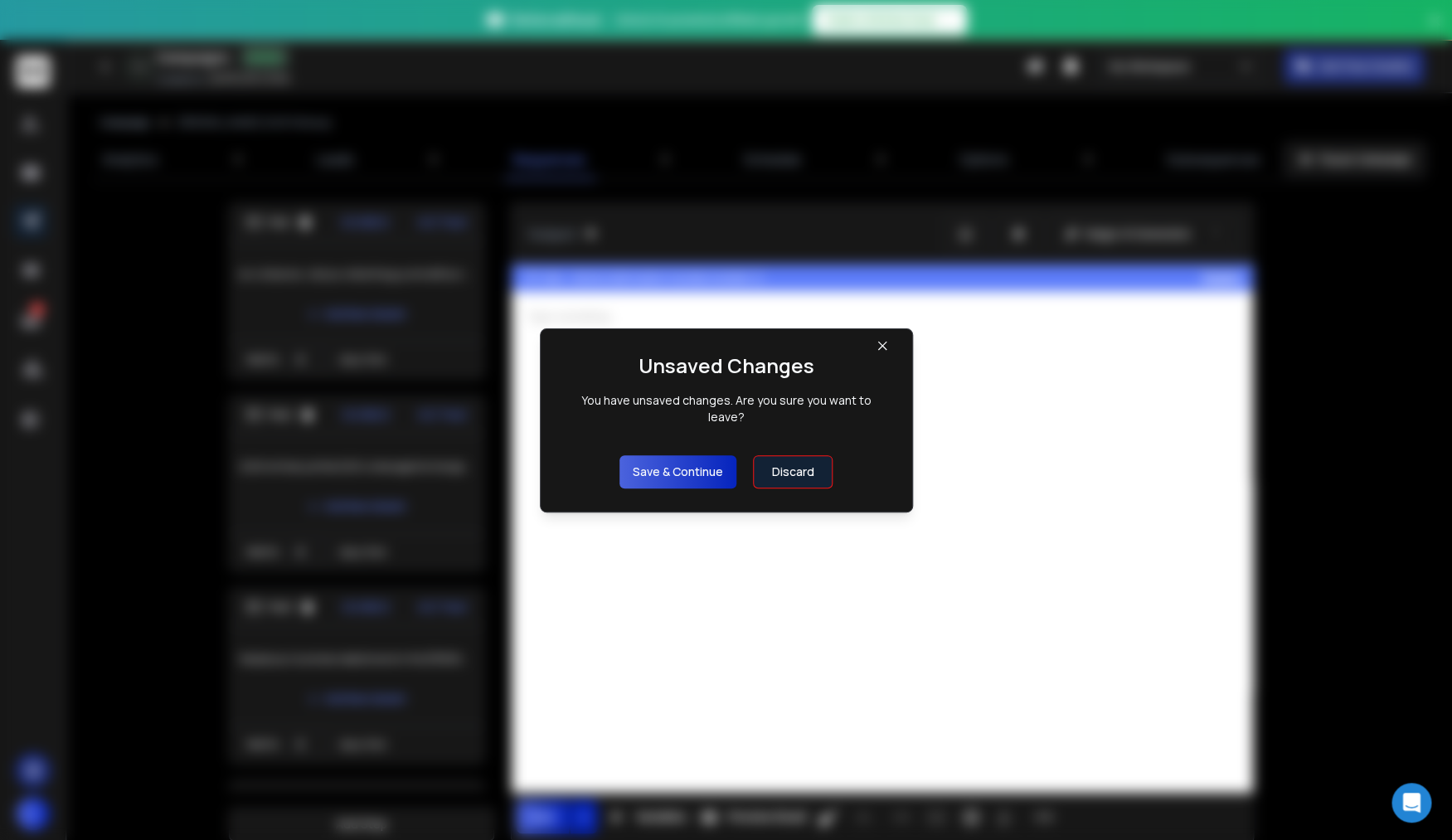
click at [785, 466] on button "Discard" at bounding box center [793, 472] width 80 height 33
